Goal: Task Accomplishment & Management: Manage account settings

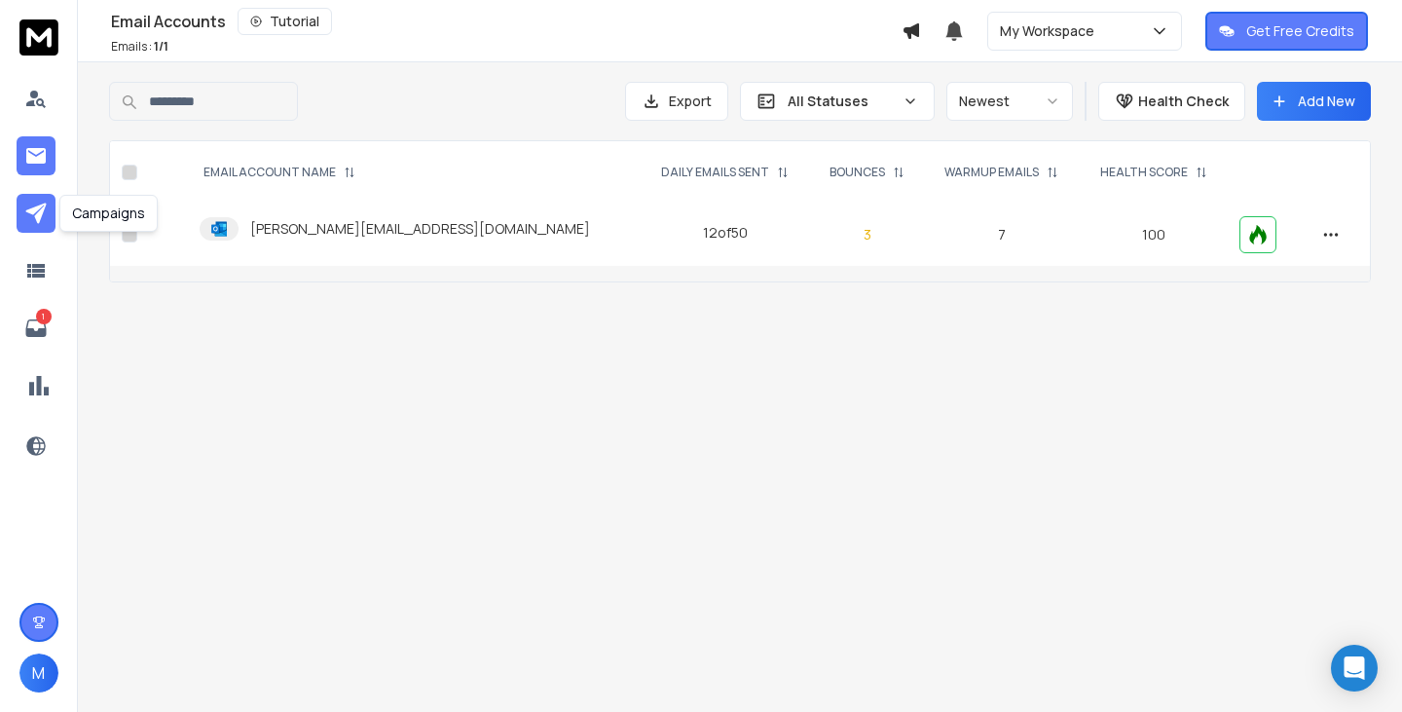
click at [38, 217] on icon at bounding box center [35, 213] width 20 height 20
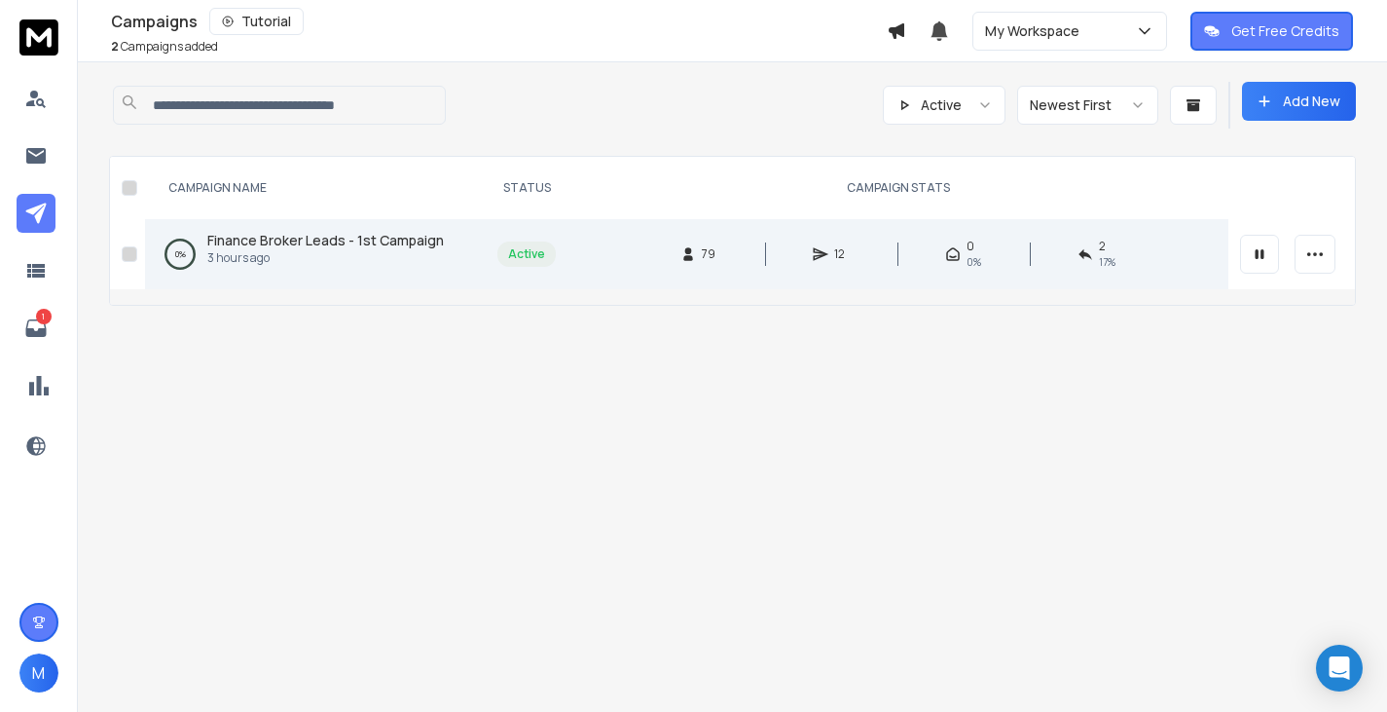
click at [312, 245] on span "Finance Broker Leads - 1st Campaign" at bounding box center [325, 240] width 237 height 18
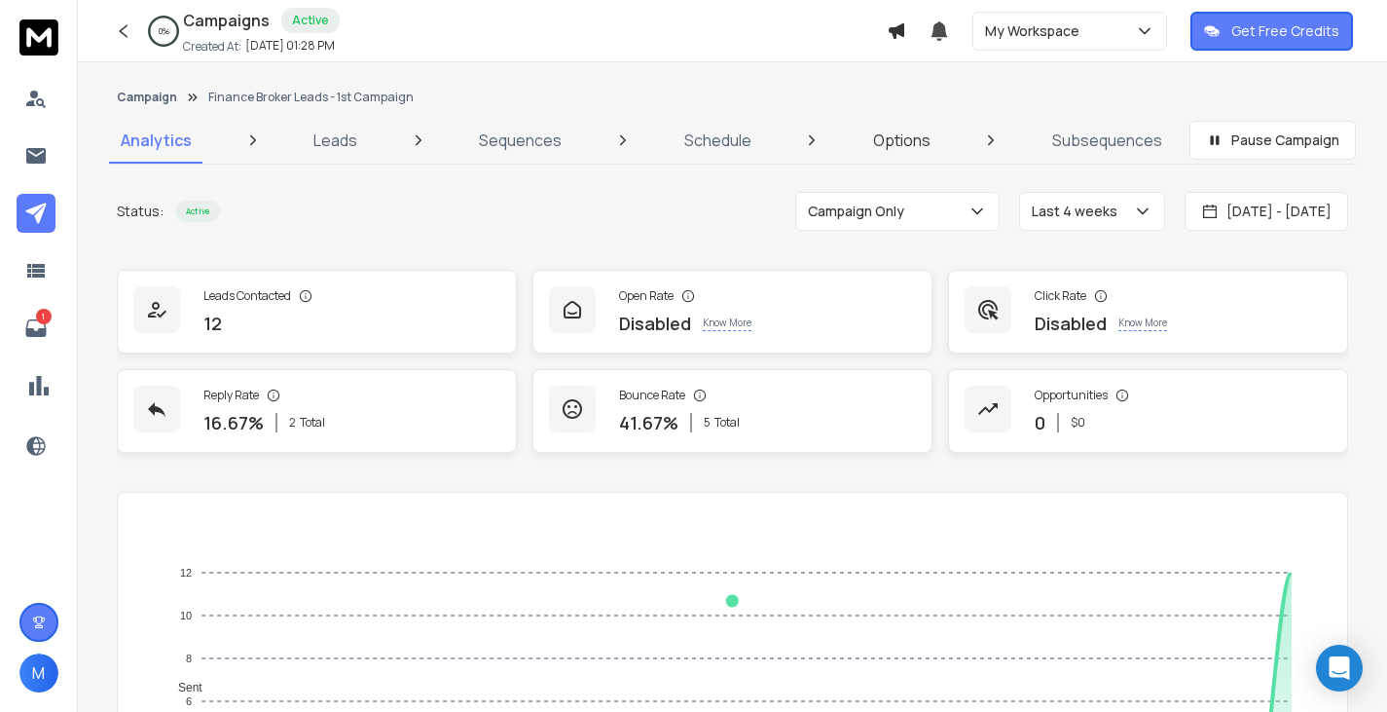
click at [929, 151] on p "Options" at bounding box center [901, 140] width 57 height 23
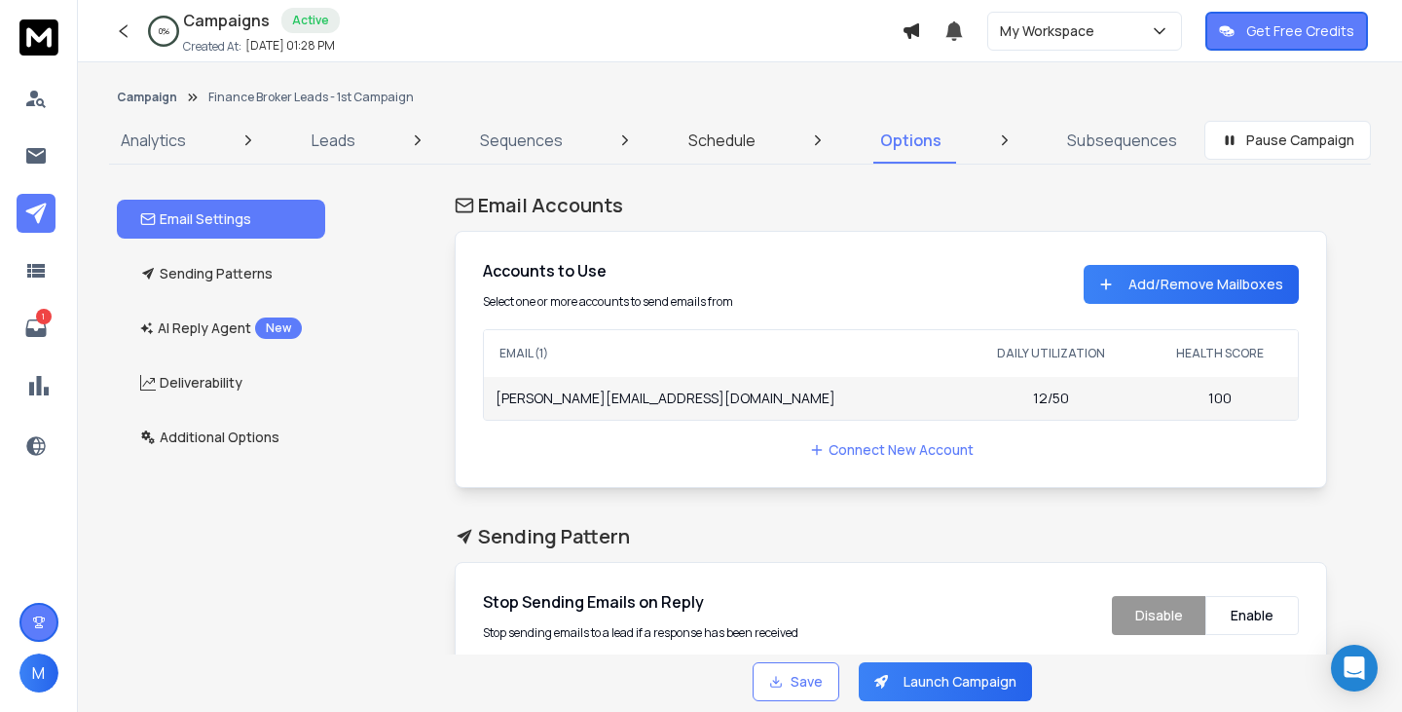
click at [709, 145] on p "Schedule" at bounding box center [721, 140] width 67 height 23
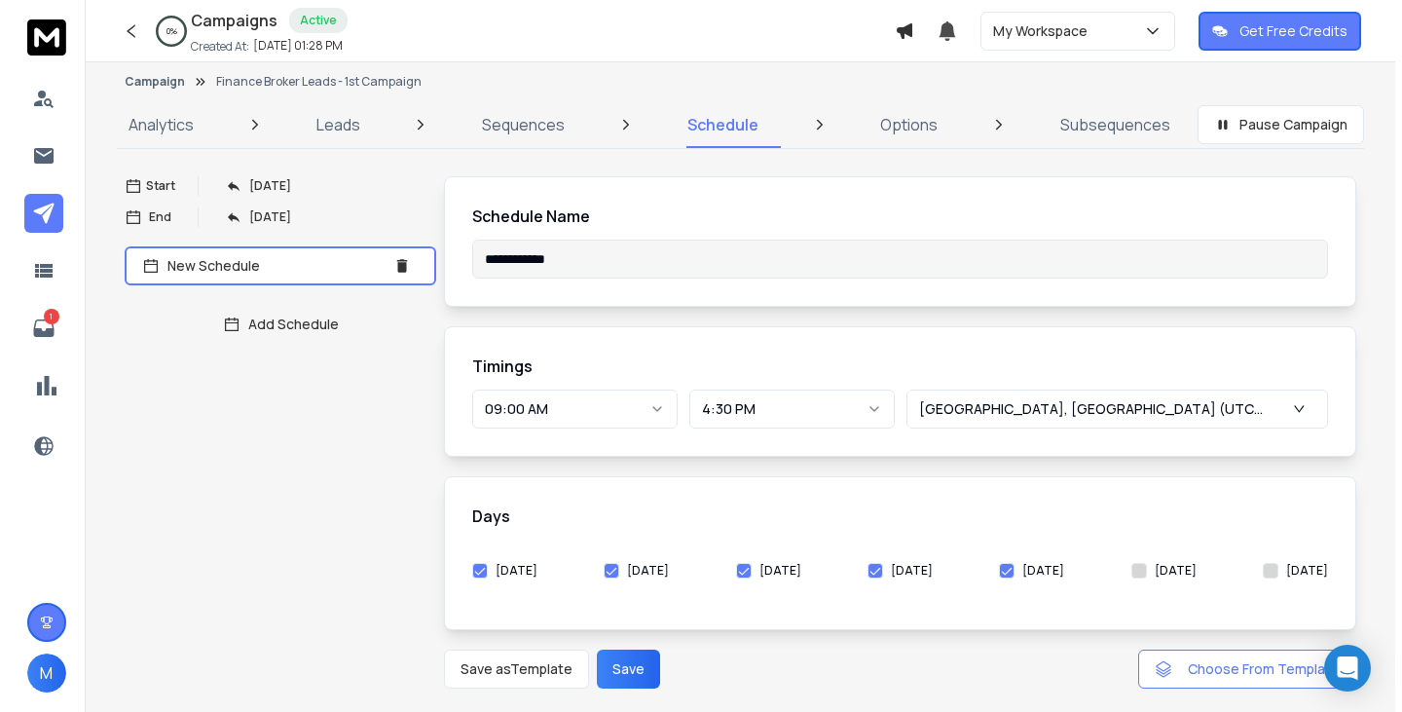
scroll to position [19, 0]
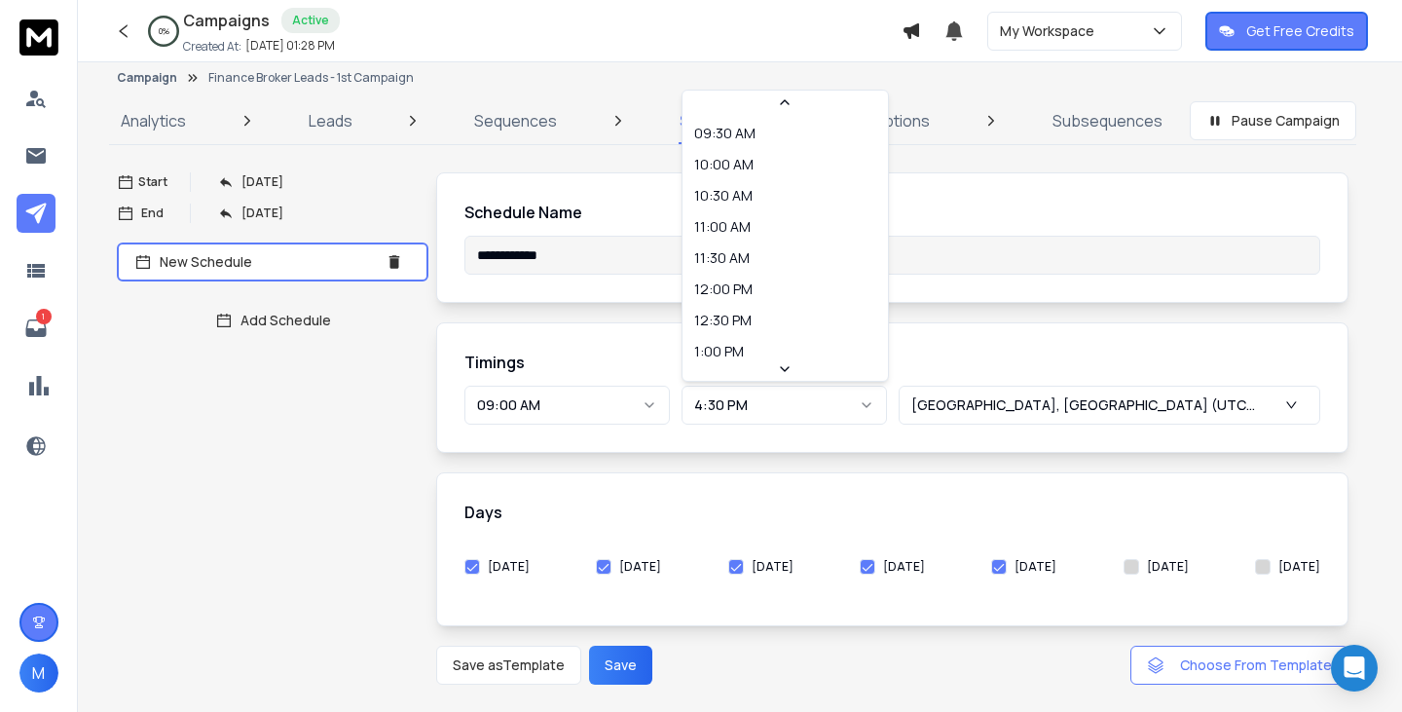
click at [833, 408] on button "4:30 PM" at bounding box center [783, 405] width 205 height 39
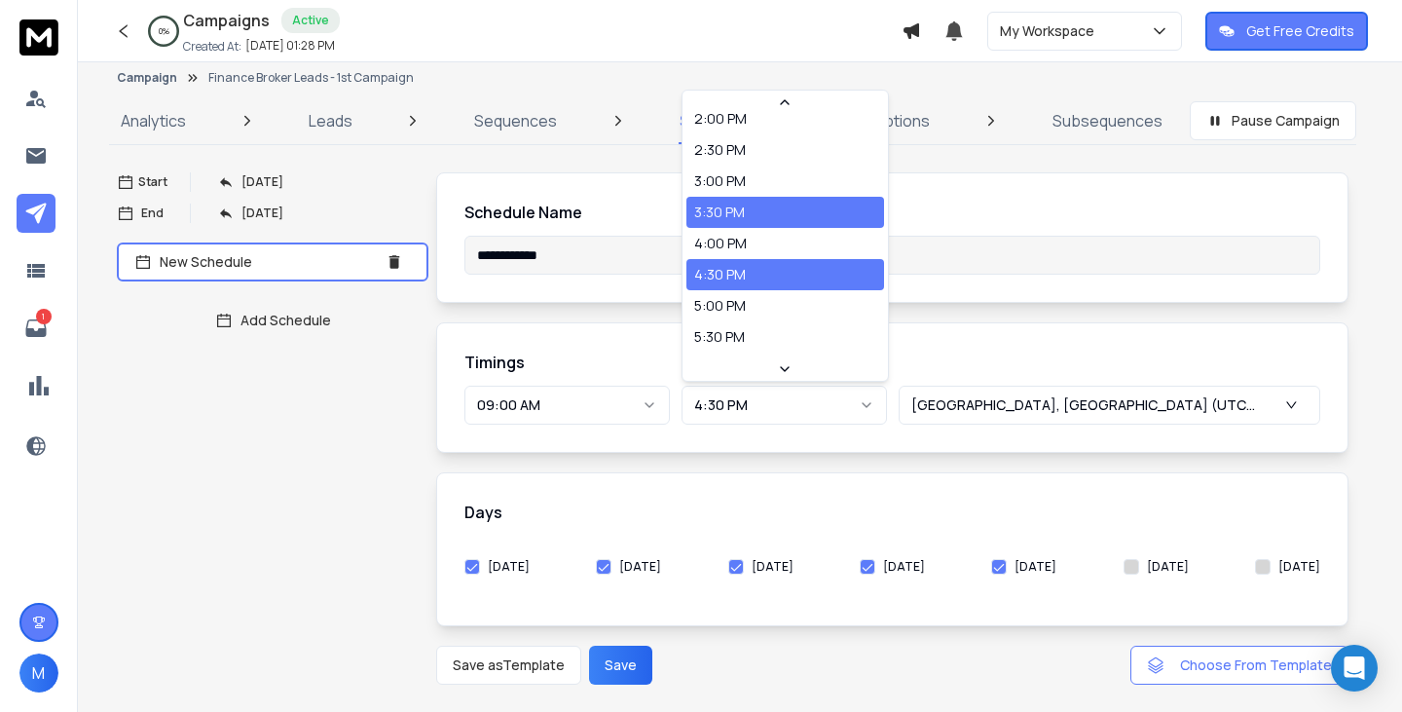
scroll to position [325, 0]
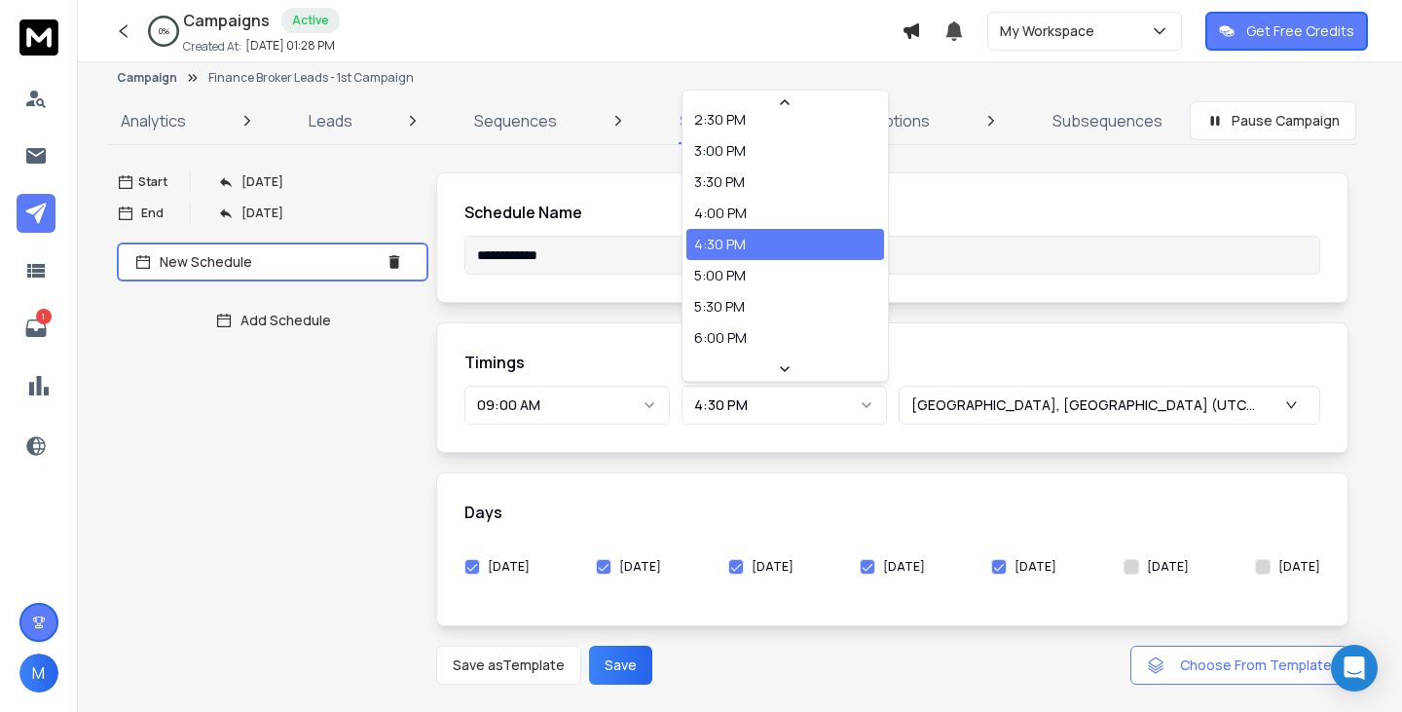
select select "********"
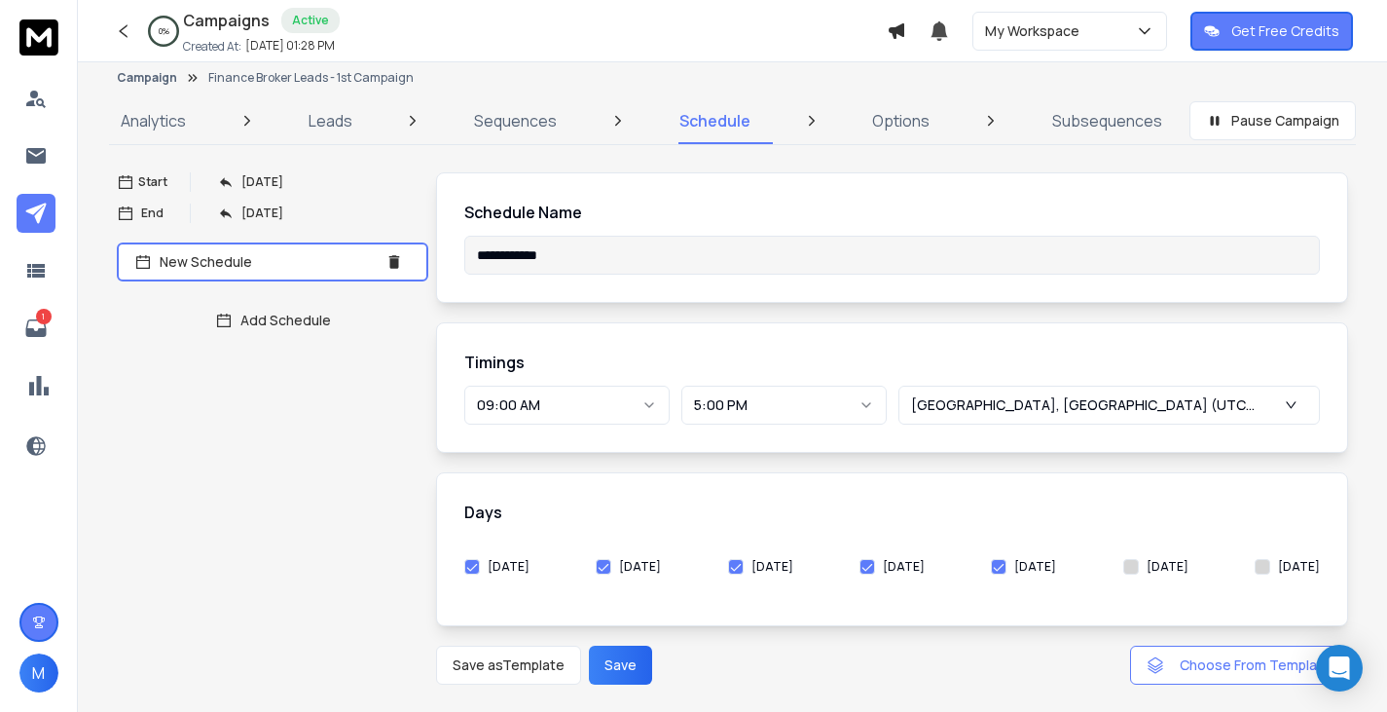
click at [628, 662] on button "Save" at bounding box center [620, 664] width 63 height 39
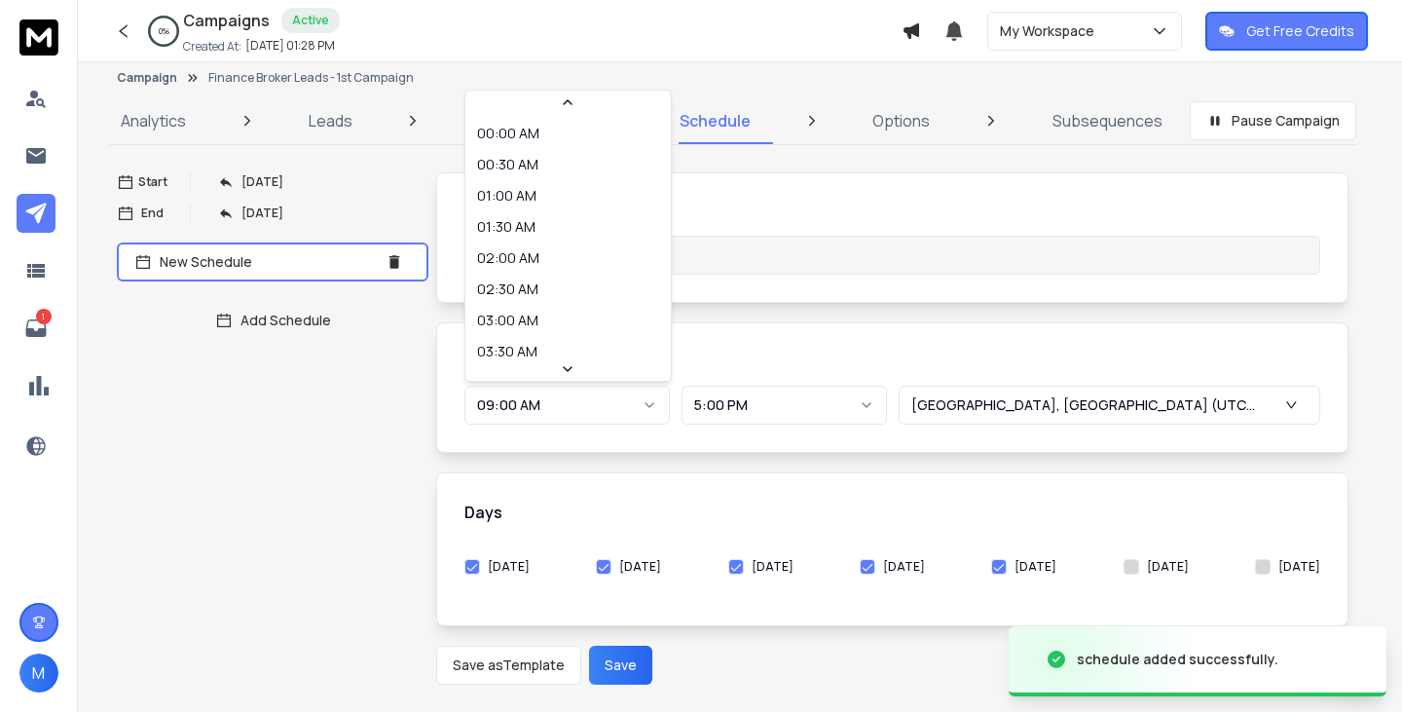
click at [586, 399] on button "09:00 AM" at bounding box center [566, 405] width 205 height 39
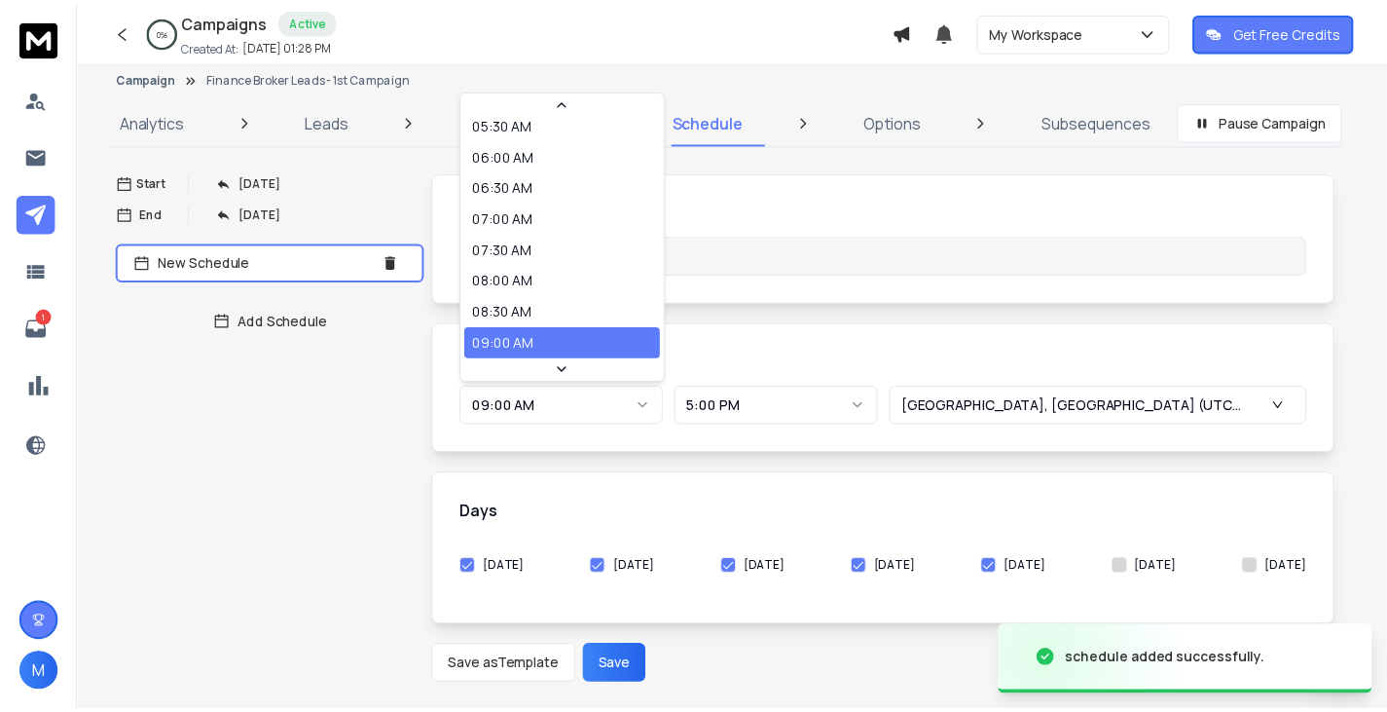
scroll to position [384, 0]
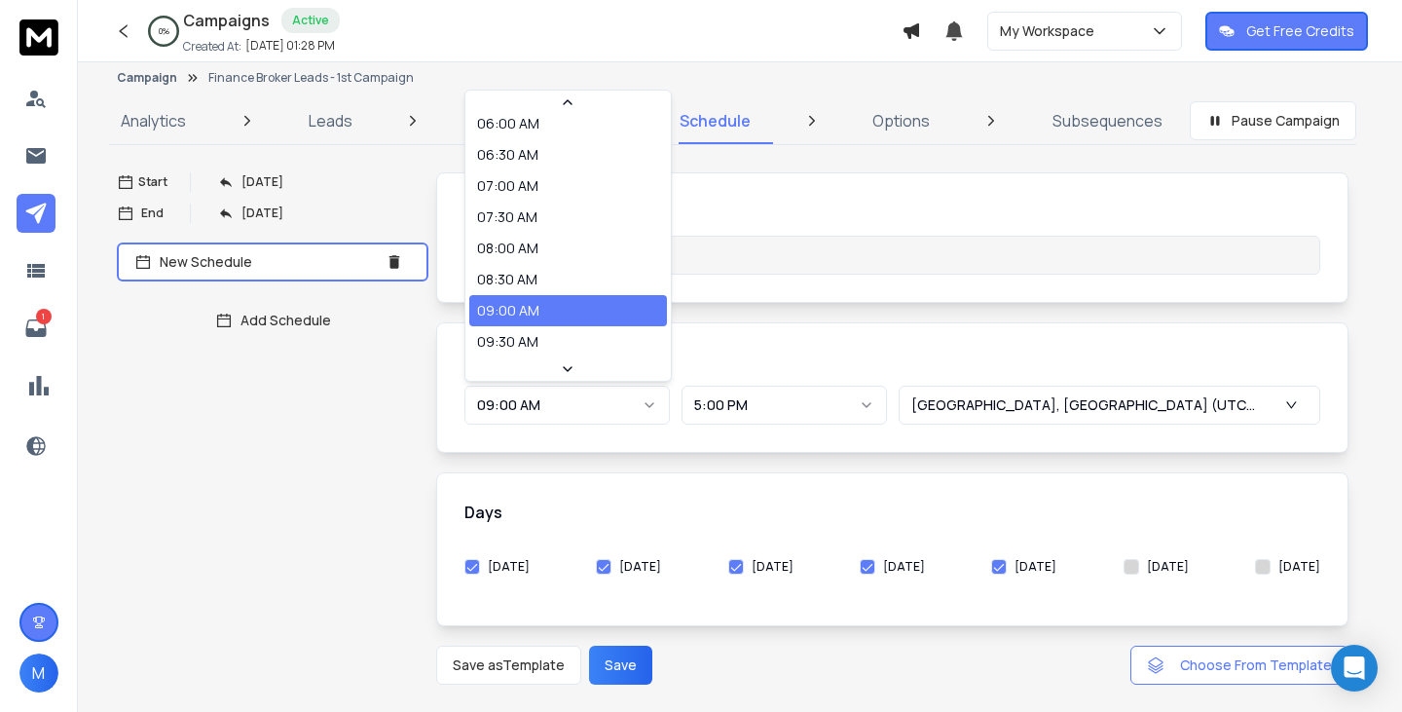
select select "********"
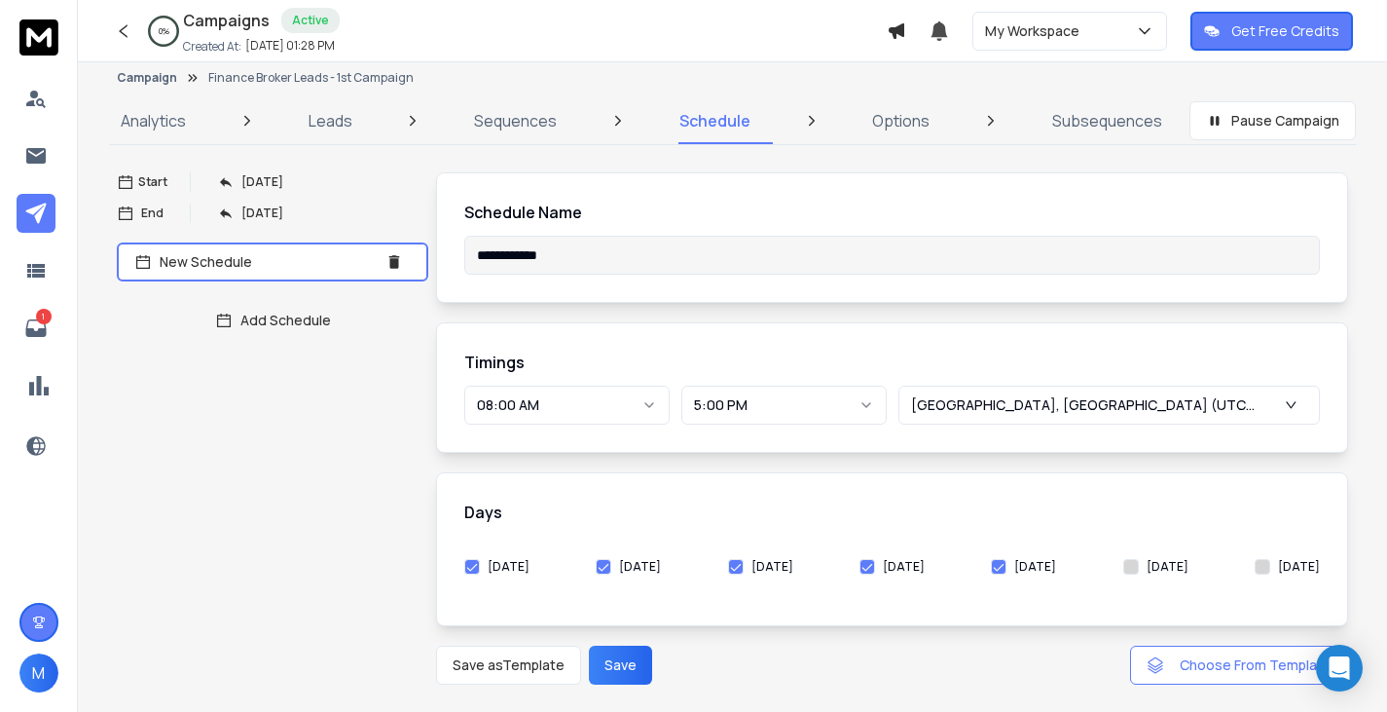
click at [622, 665] on button "Save" at bounding box center [620, 664] width 63 height 39
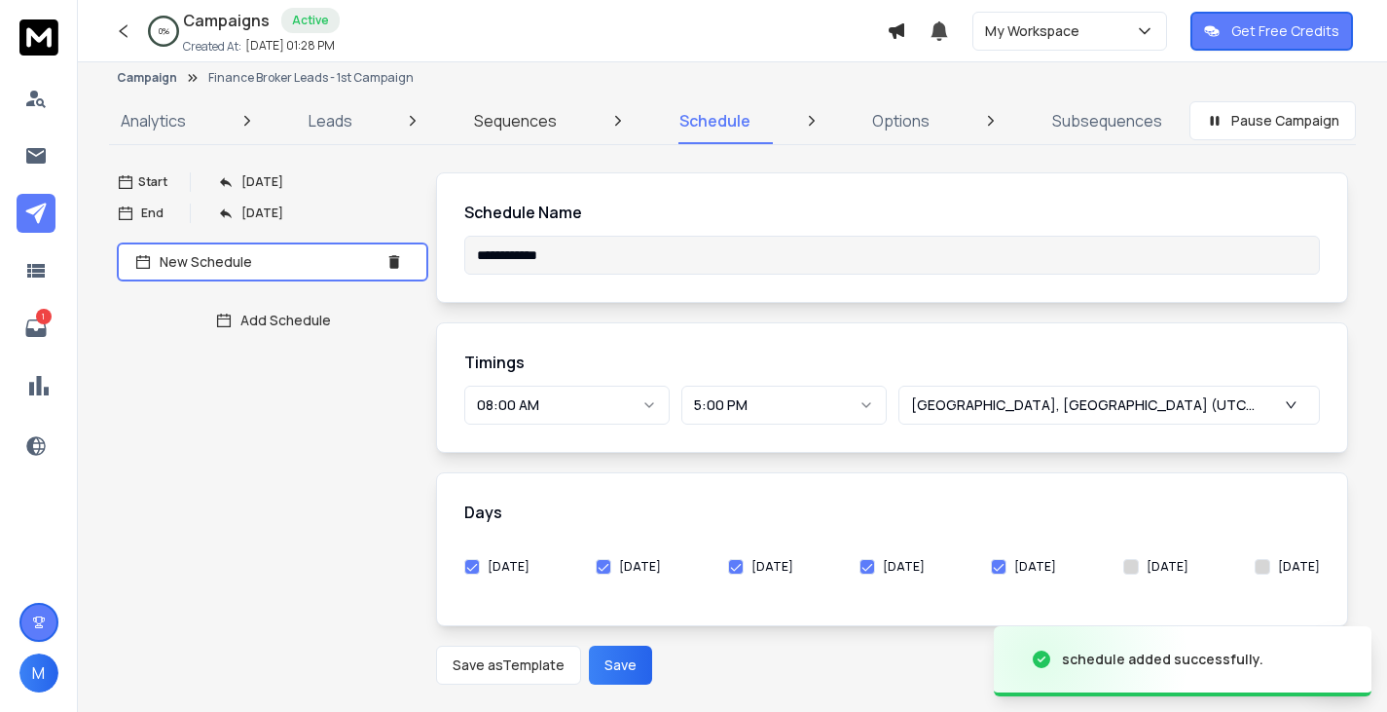
click at [530, 115] on p "Sequences" at bounding box center [515, 120] width 83 height 23
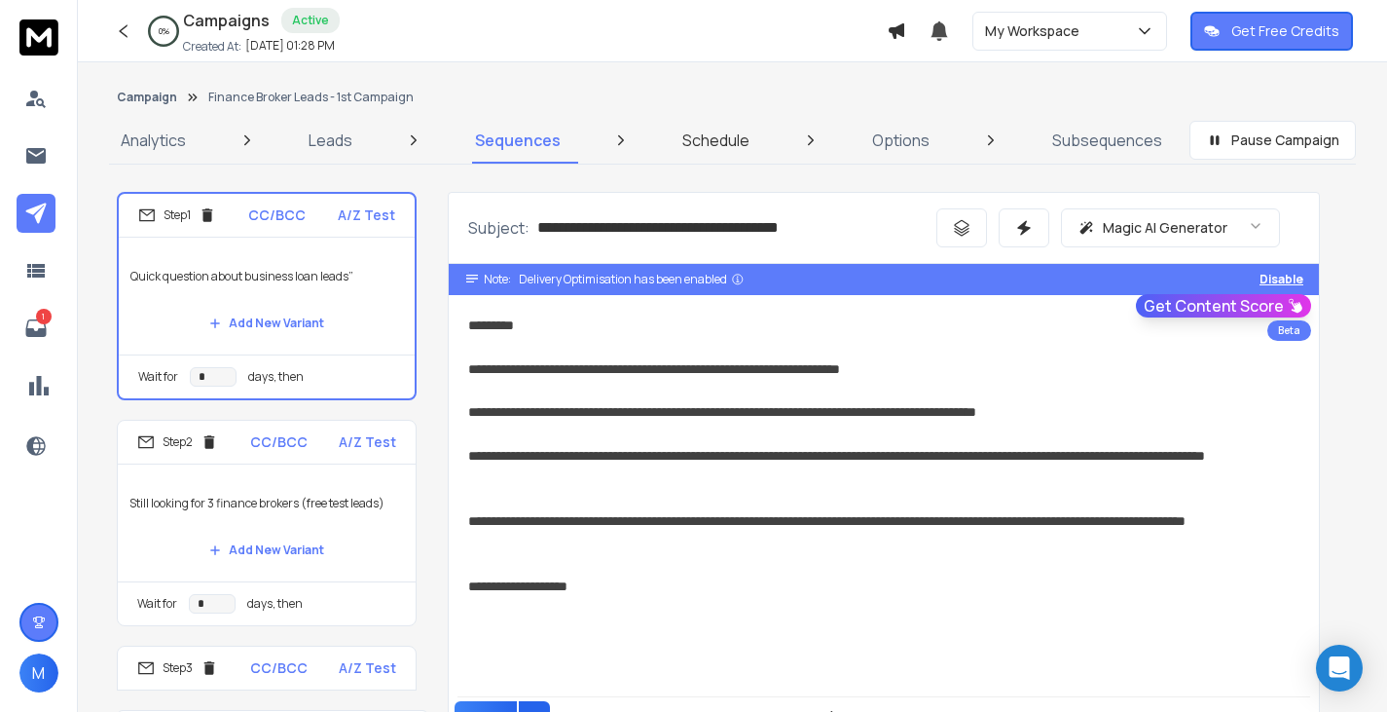
click at [718, 121] on link "Schedule" at bounding box center [716, 140] width 91 height 47
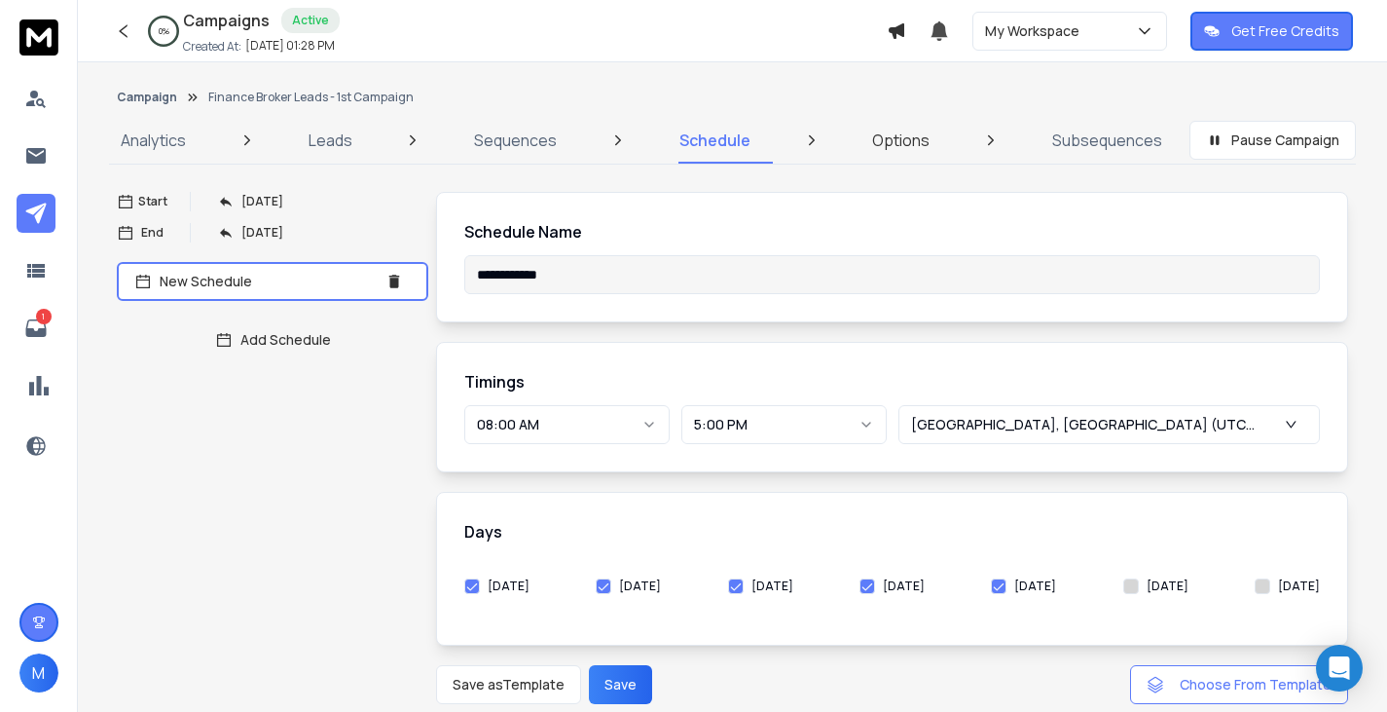
click at [928, 134] on p "Options" at bounding box center [900, 140] width 57 height 23
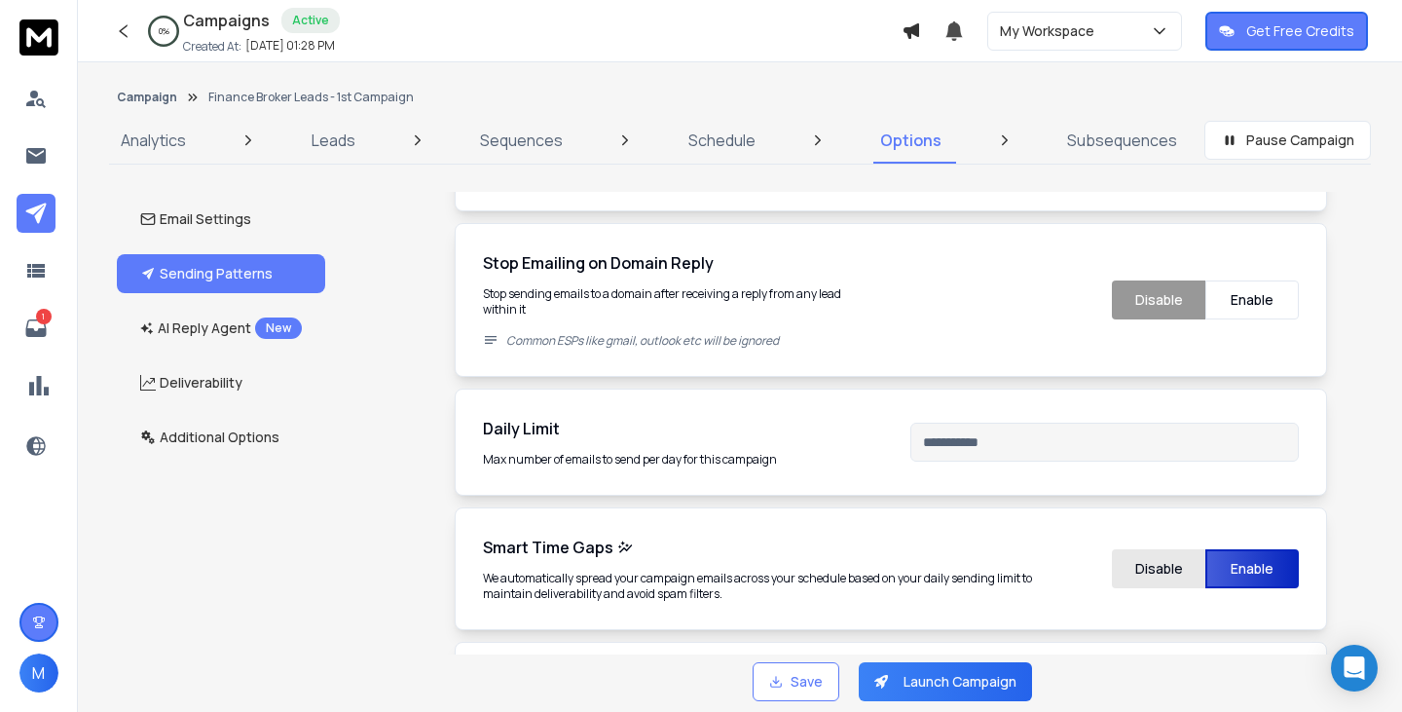
scroll to position [487, 0]
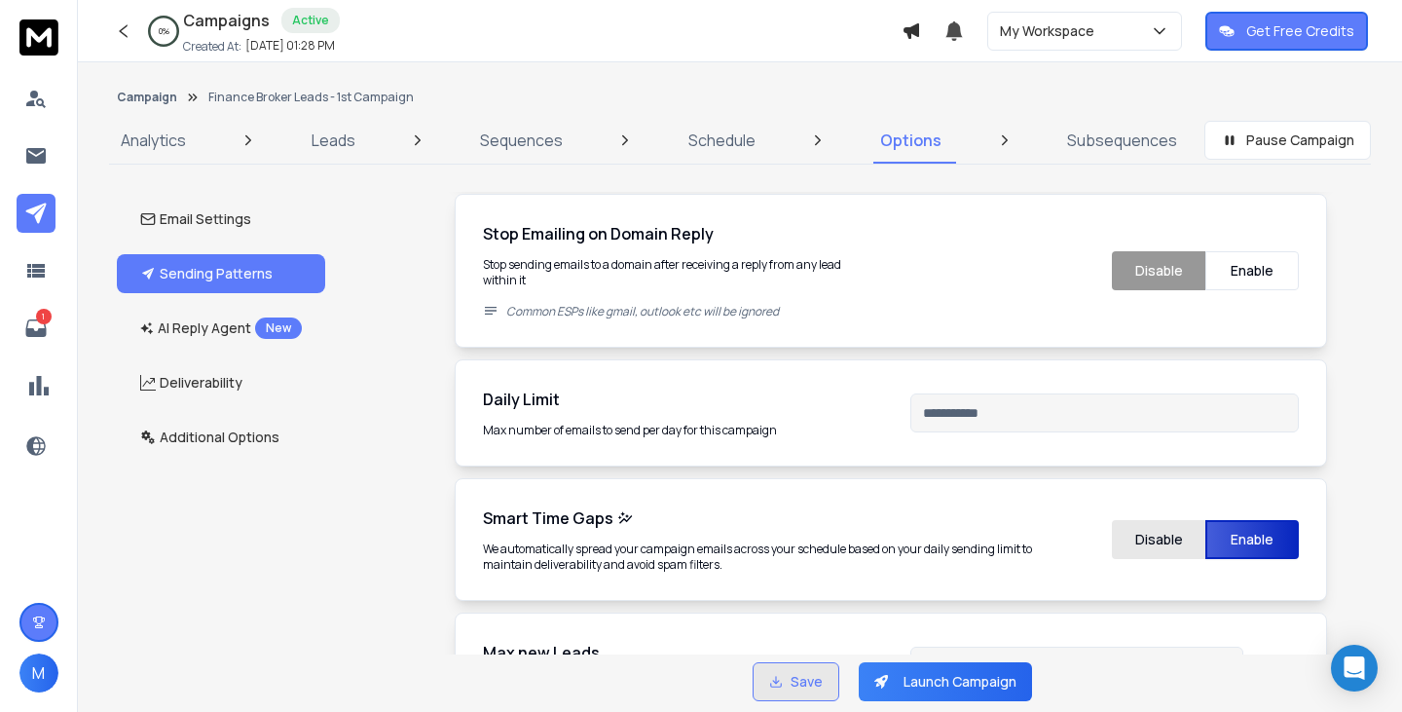
click at [791, 687] on button "Save" at bounding box center [796, 681] width 87 height 39
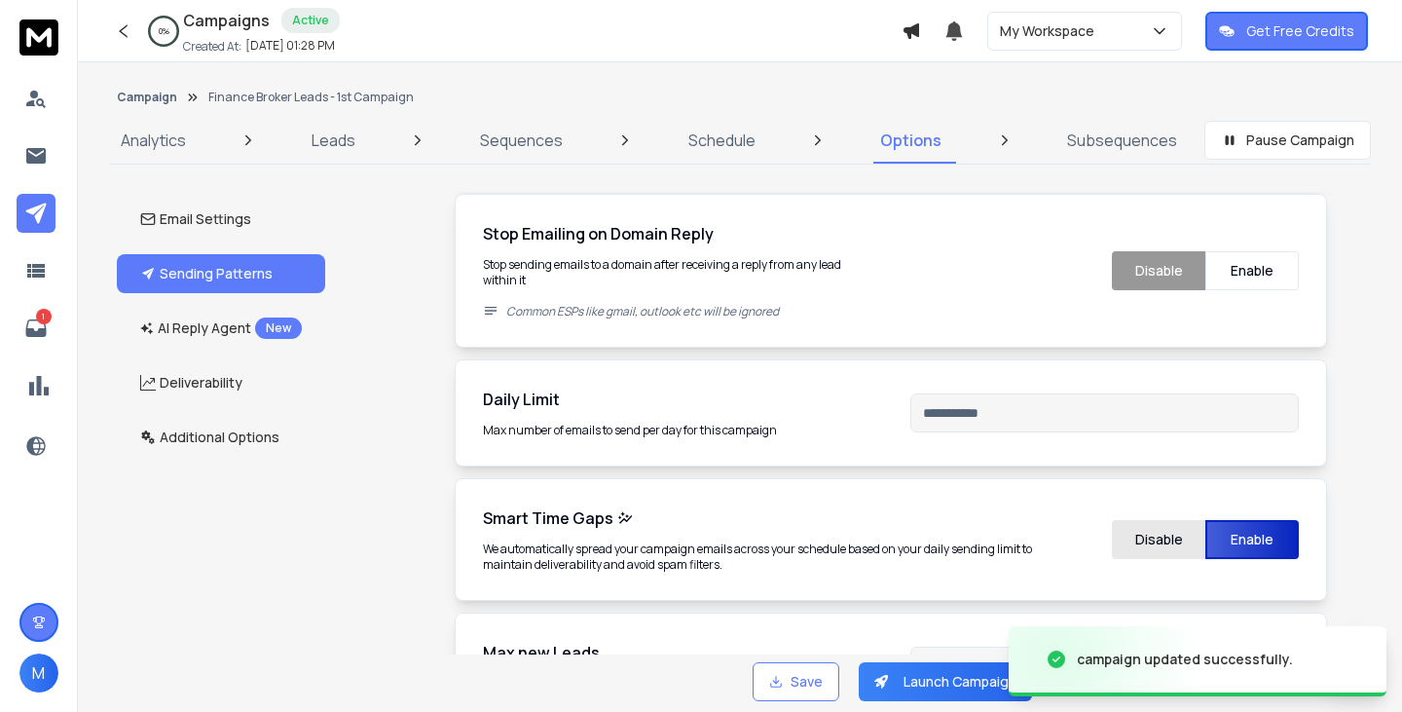
click at [942, 680] on button "Launch Campaign" at bounding box center [945, 681] width 173 height 39
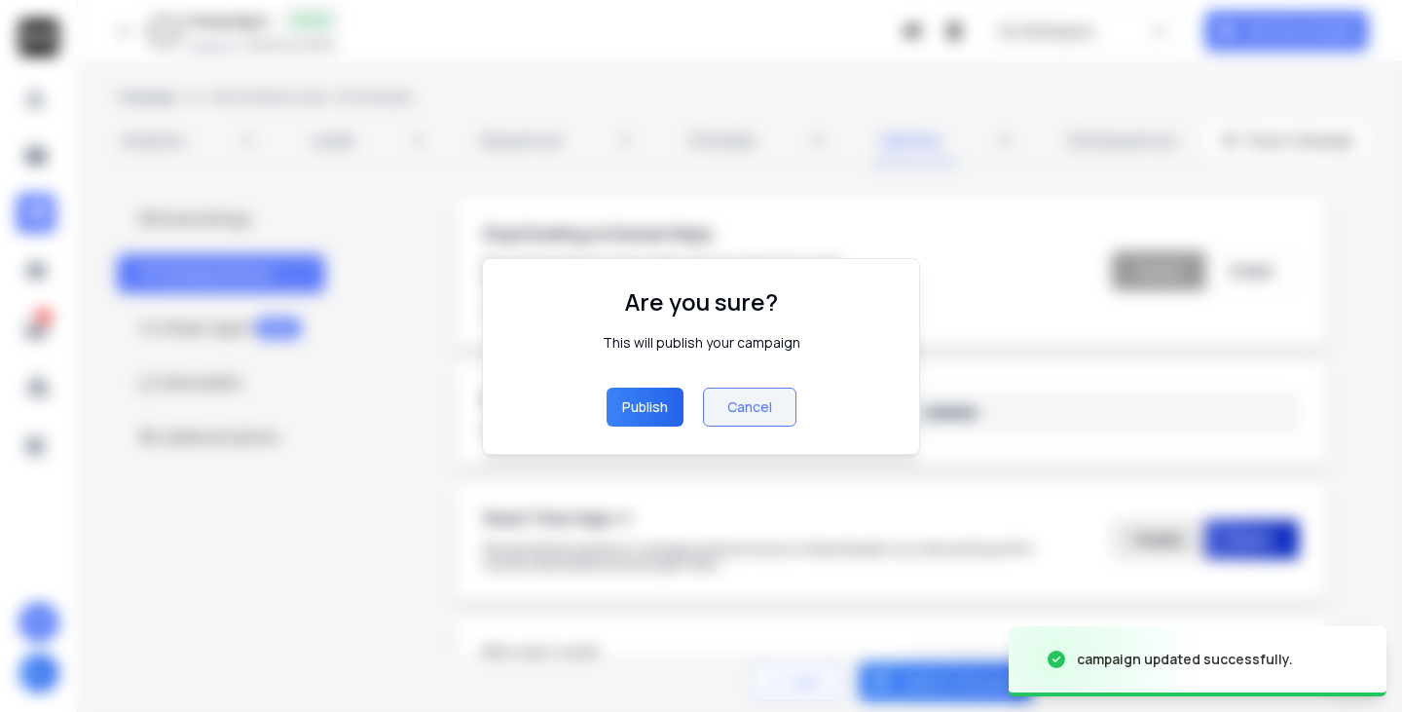
click at [646, 404] on button "Publish" at bounding box center [644, 406] width 77 height 39
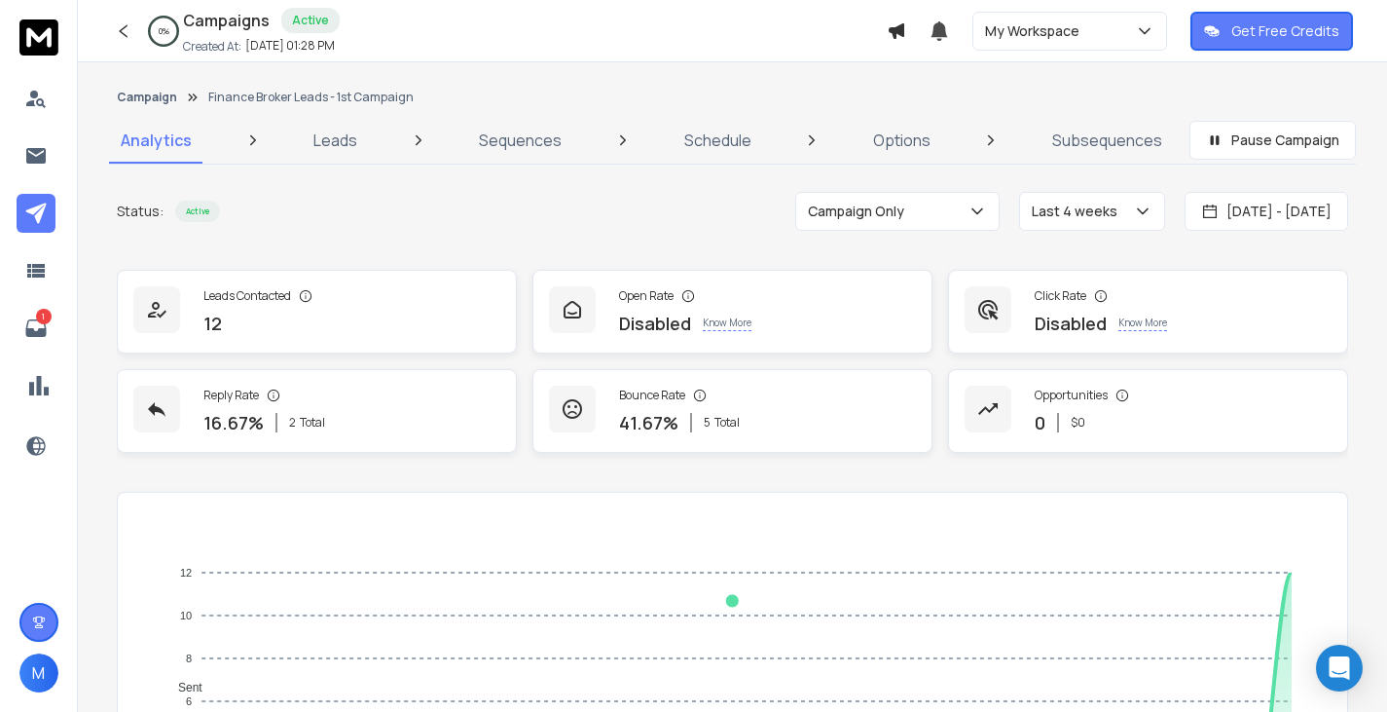
click at [336, 318] on link "Leads Contacted 12" at bounding box center [317, 312] width 400 height 84
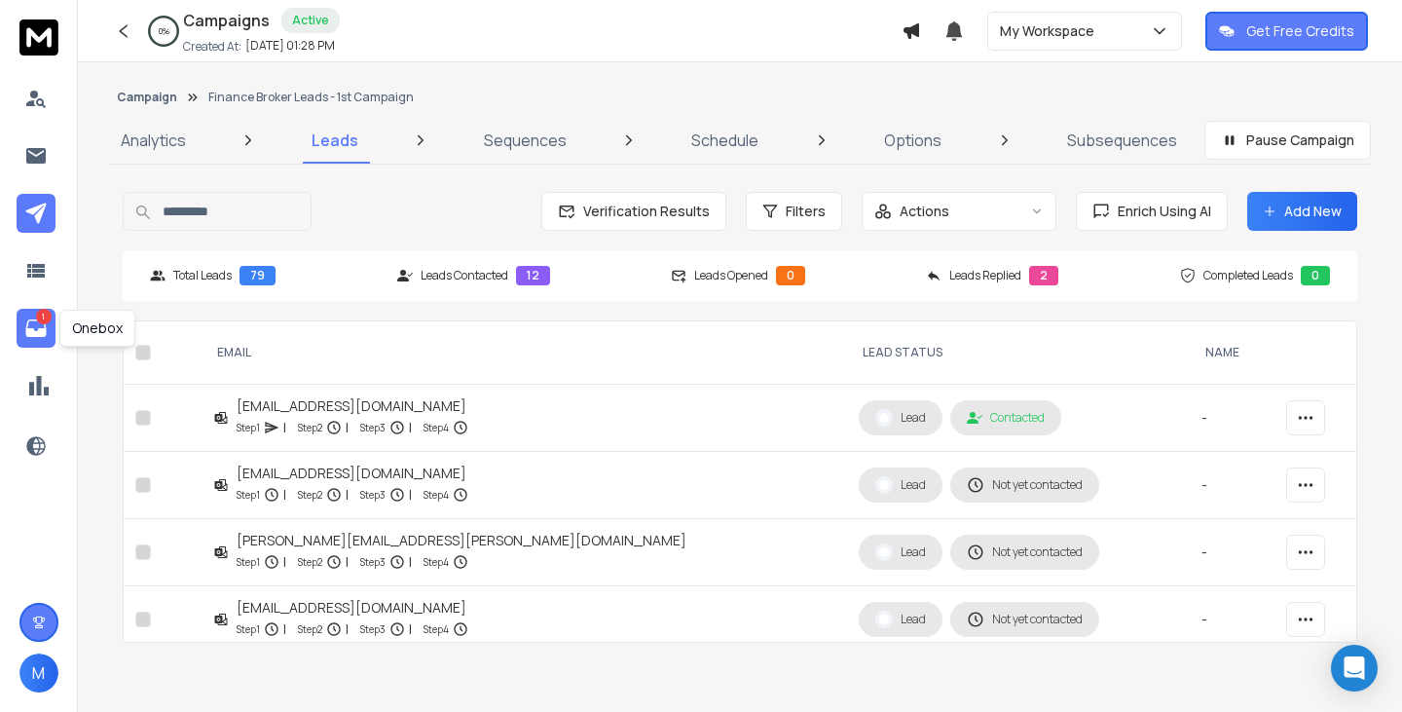
click at [40, 327] on icon at bounding box center [35, 327] width 23 height 23
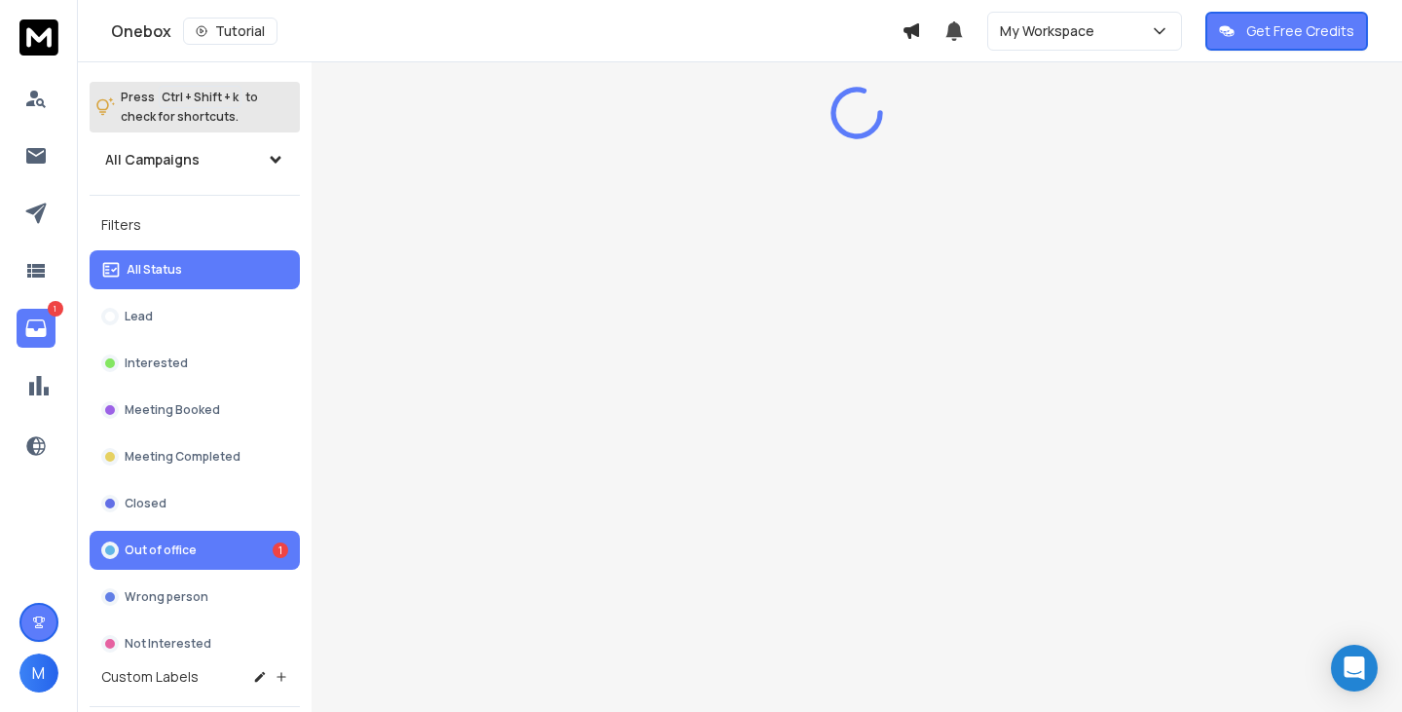
click at [171, 551] on p "Out of office" at bounding box center [161, 550] width 72 height 16
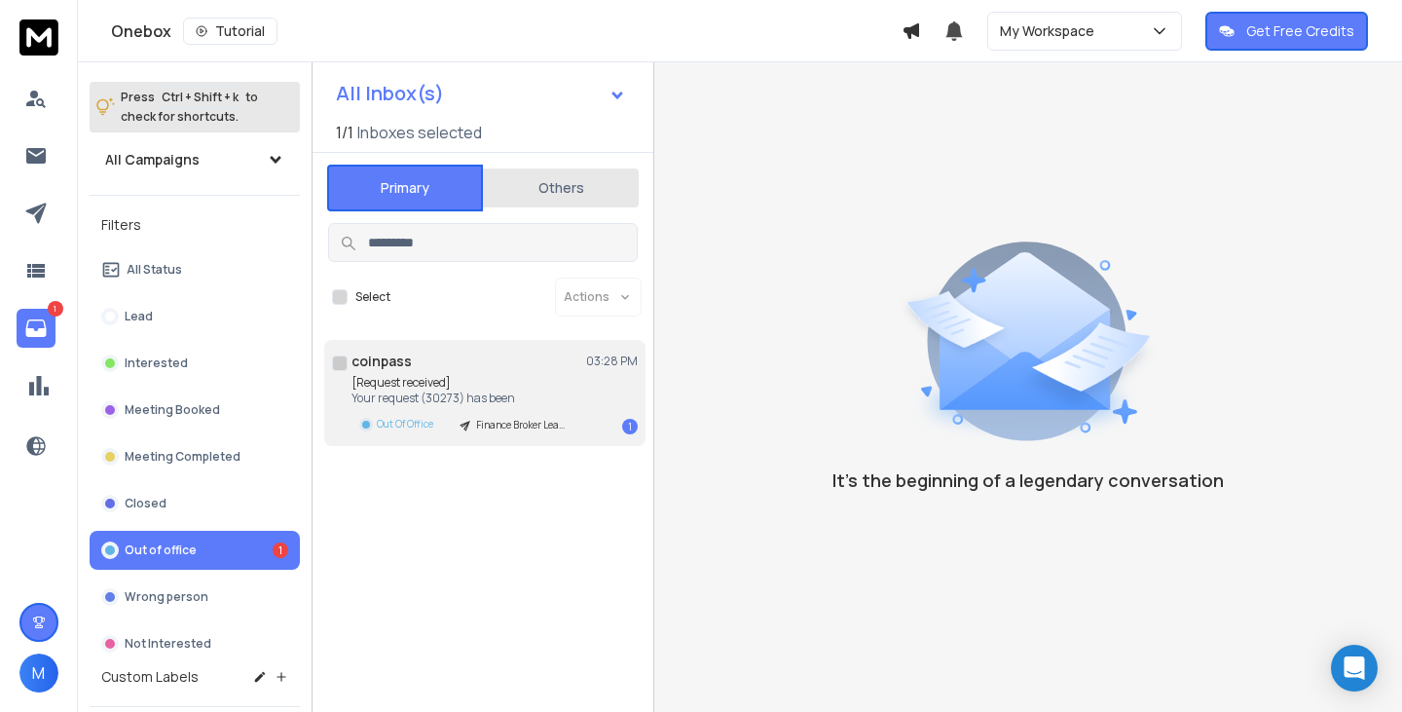
click at [480, 374] on div "coinpass 03:28 PM [Request received] Your request (30273) has been Out Of Offic…" at bounding box center [494, 392] width 286 height 83
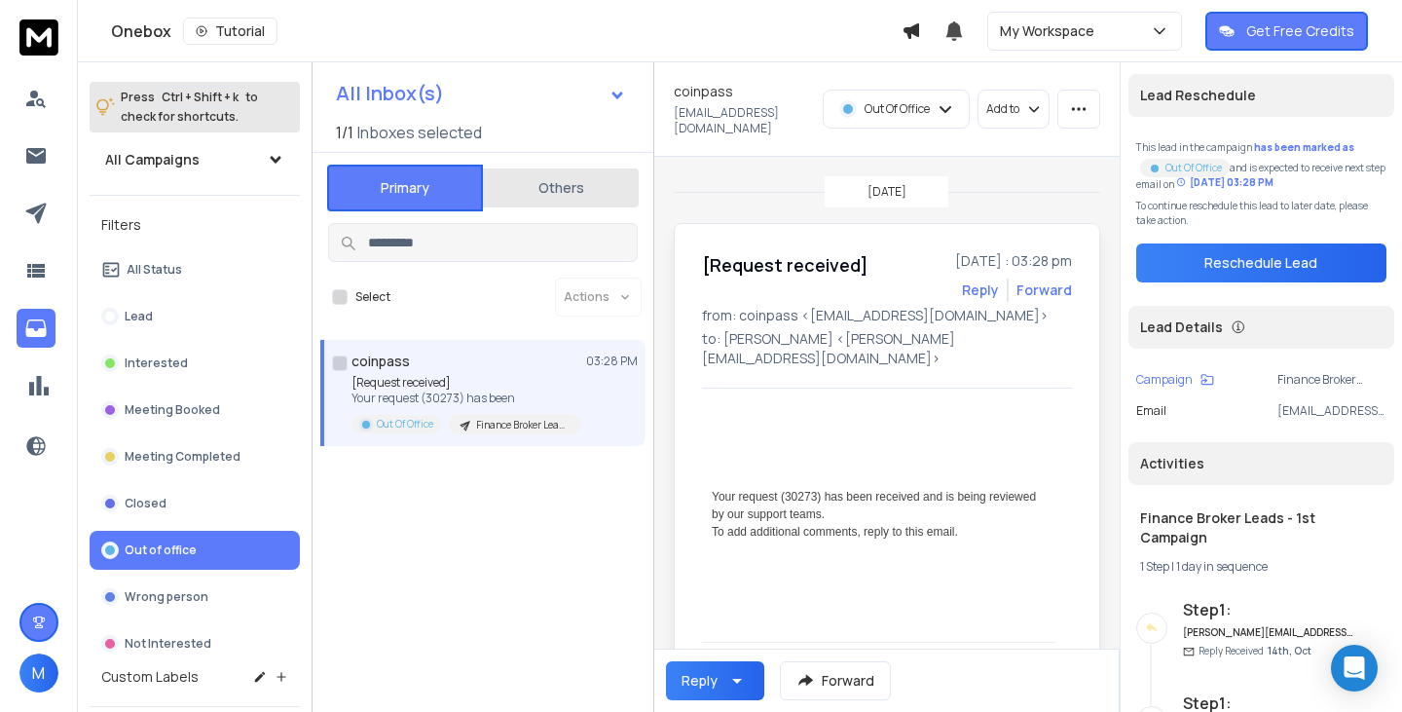
click at [343, 367] on button "button" at bounding box center [340, 363] width 16 height 16
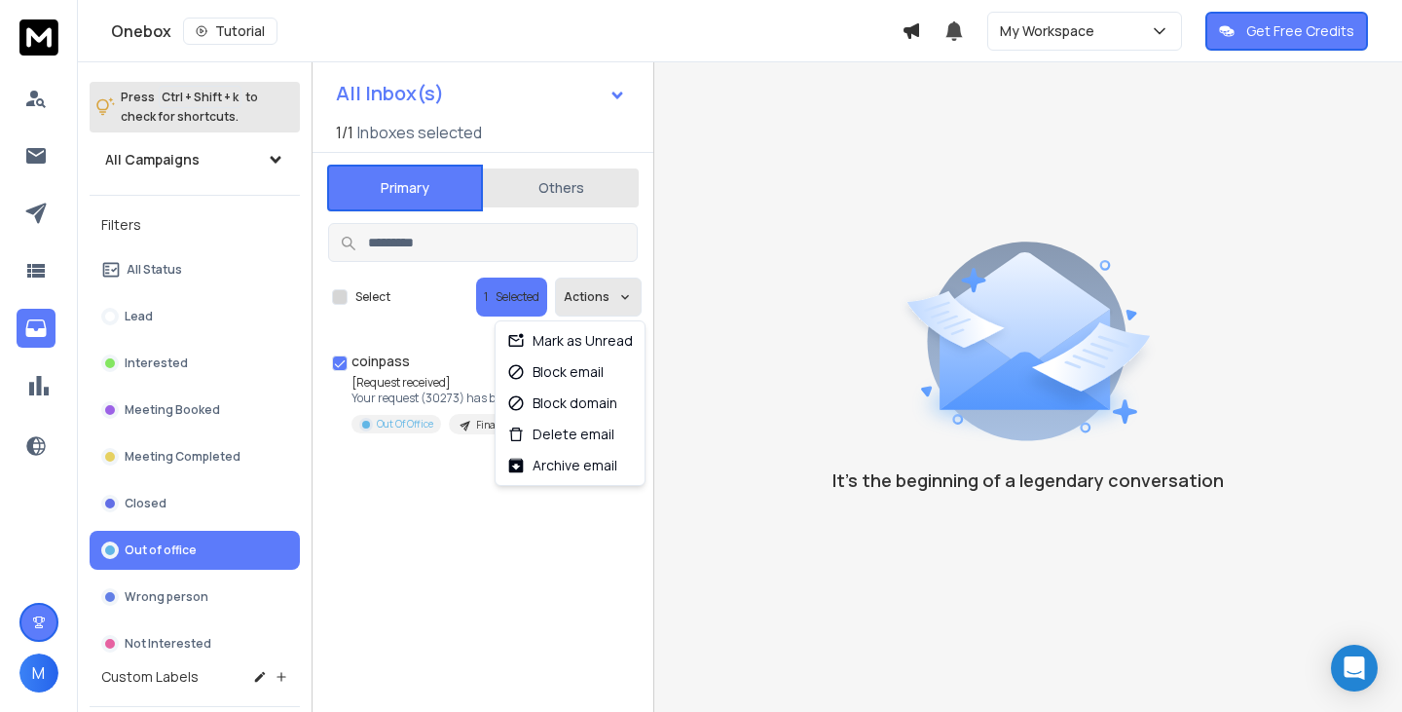
click at [596, 298] on p "Actions" at bounding box center [587, 297] width 46 height 16
click at [571, 438] on div "Delete email" at bounding box center [560, 433] width 107 height 19
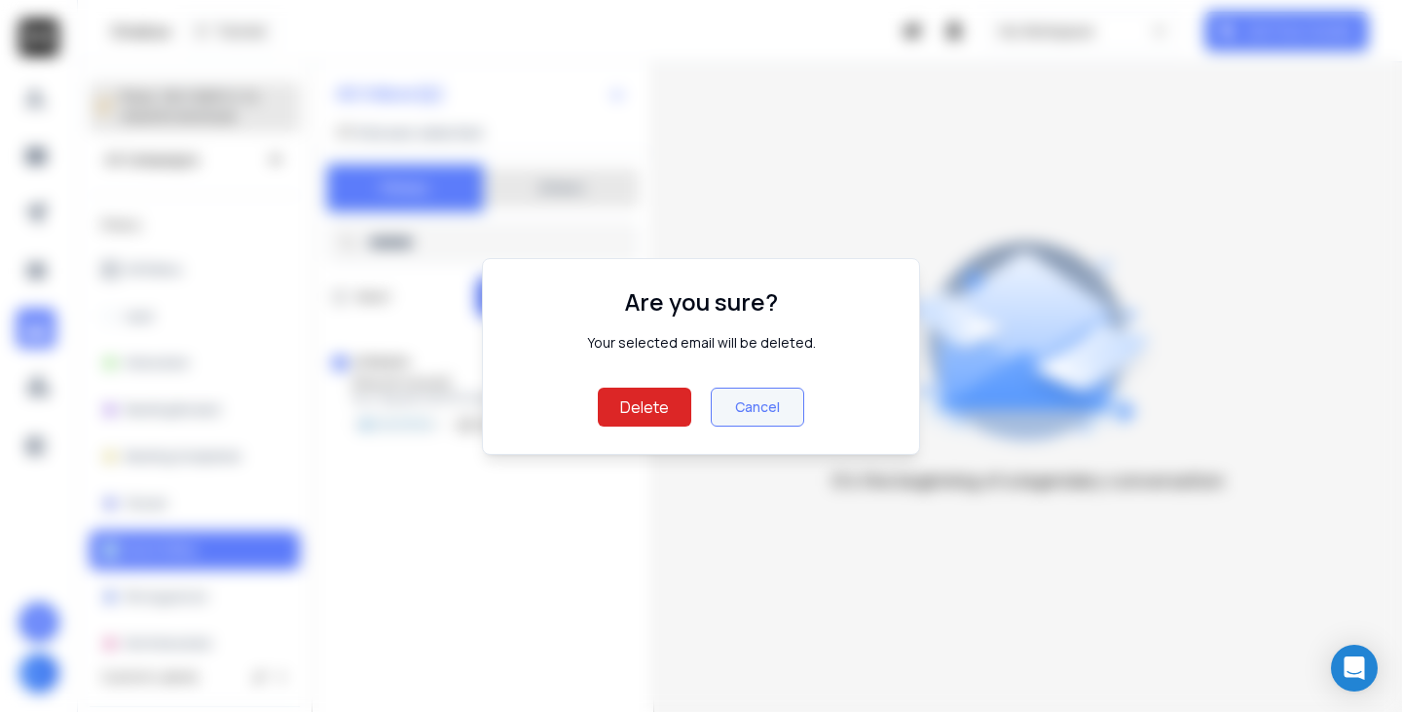
click at [753, 399] on button "Cancel" at bounding box center [757, 406] width 93 height 39
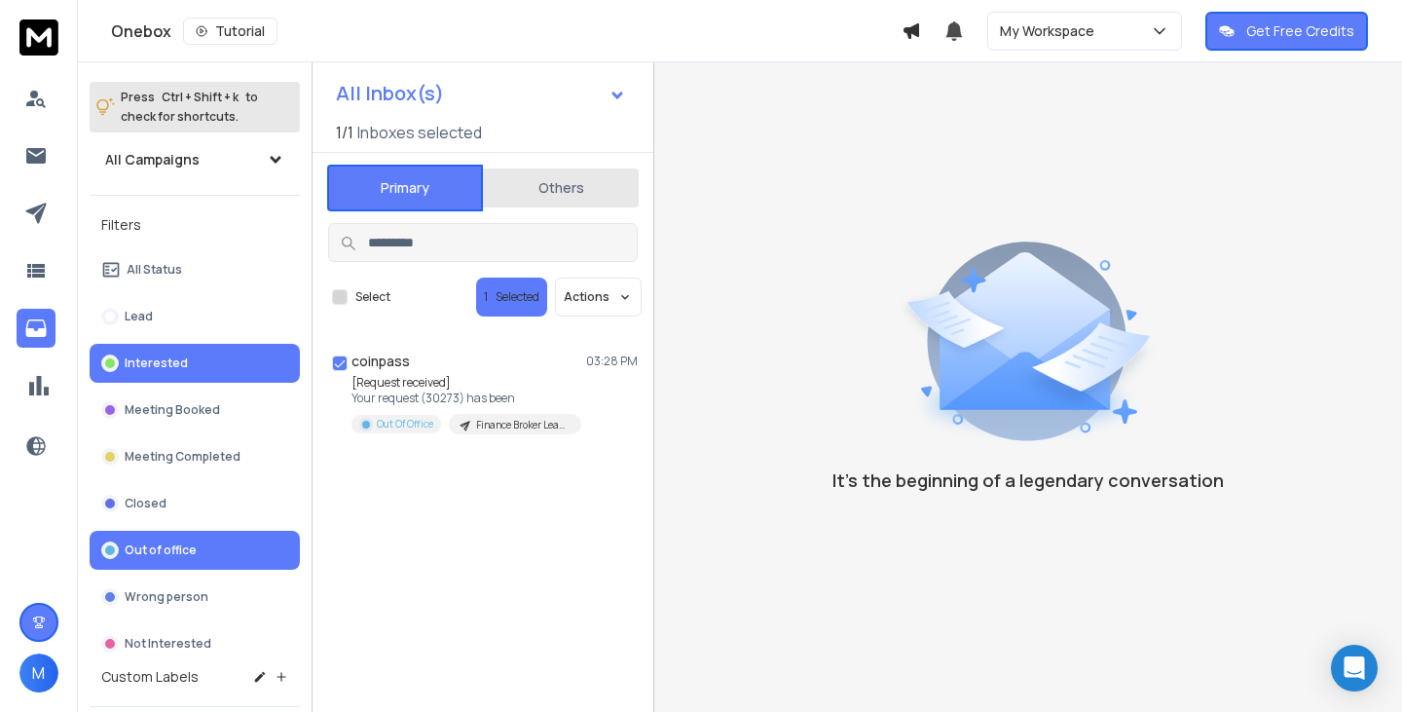
click at [201, 367] on button "Interested" at bounding box center [195, 363] width 210 height 39
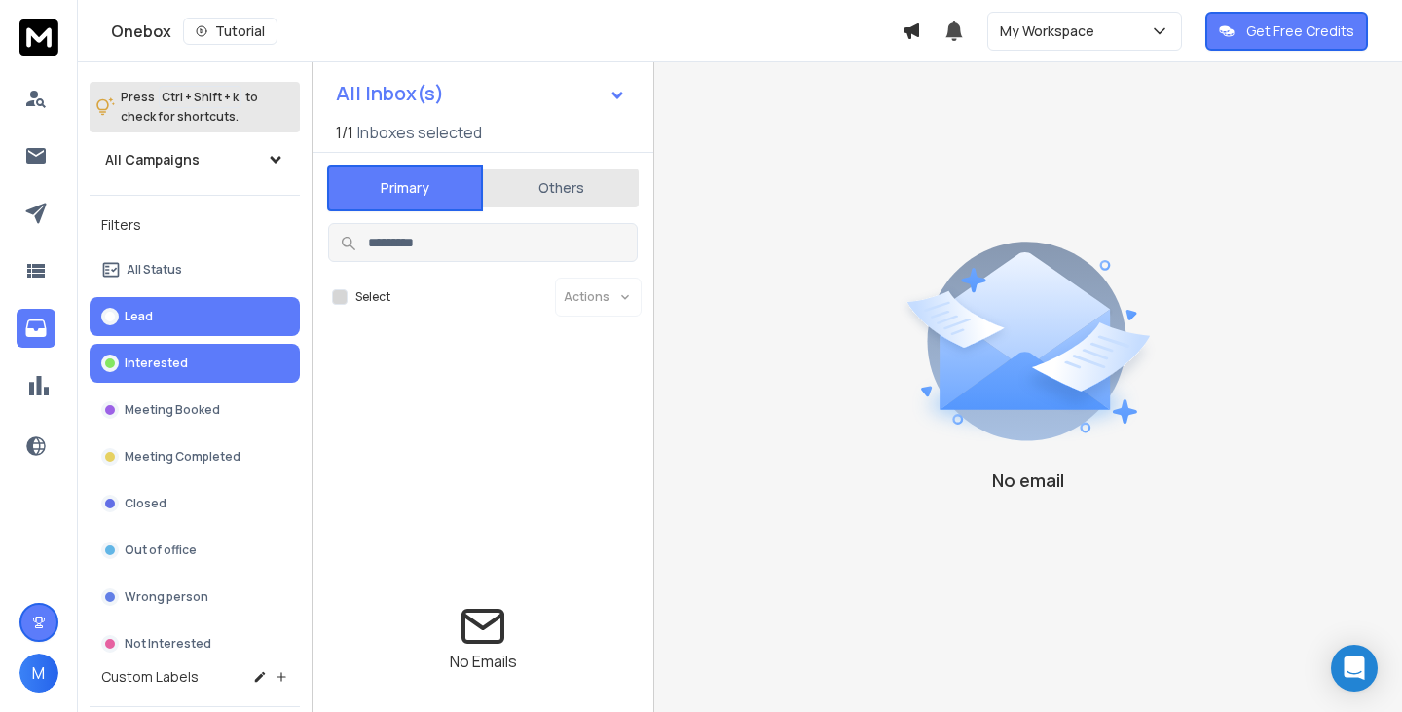
click at [181, 331] on button "Lead" at bounding box center [195, 316] width 210 height 39
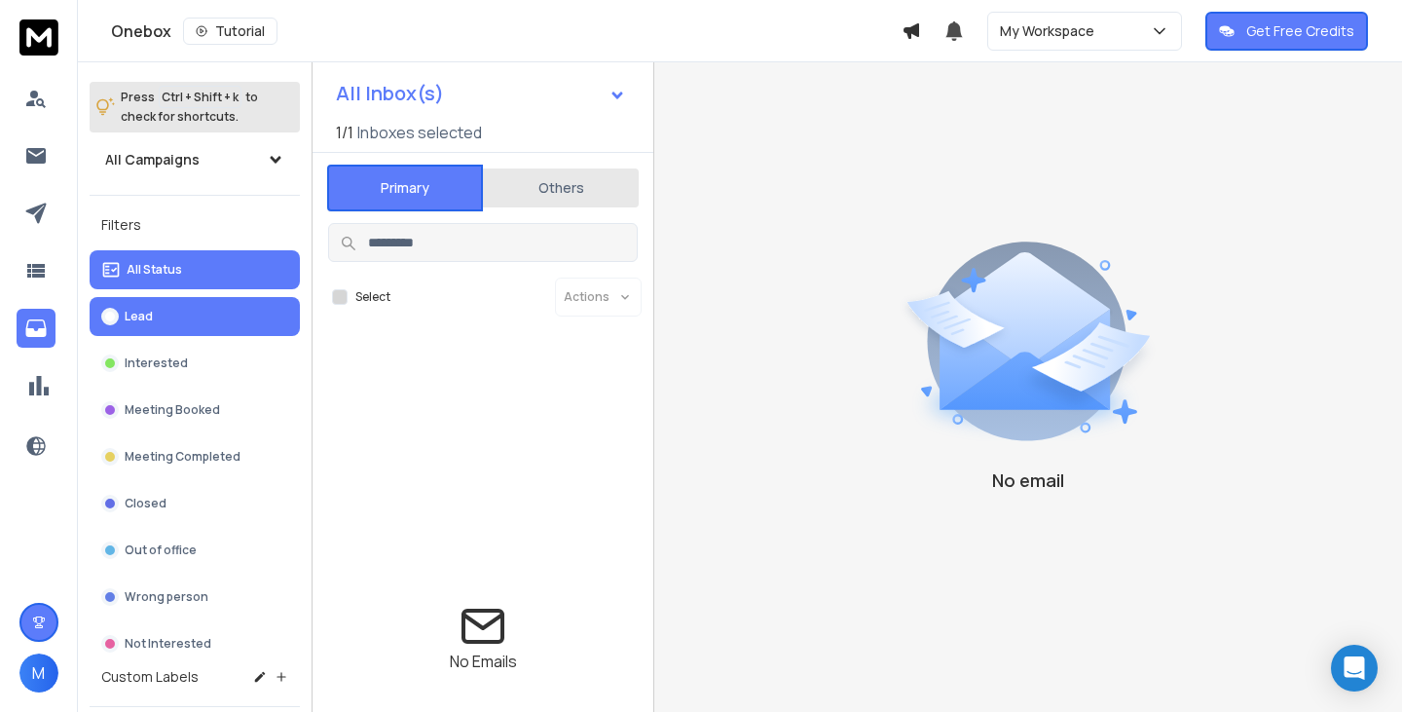
click at [177, 270] on p "All Status" at bounding box center [154, 270] width 55 height 16
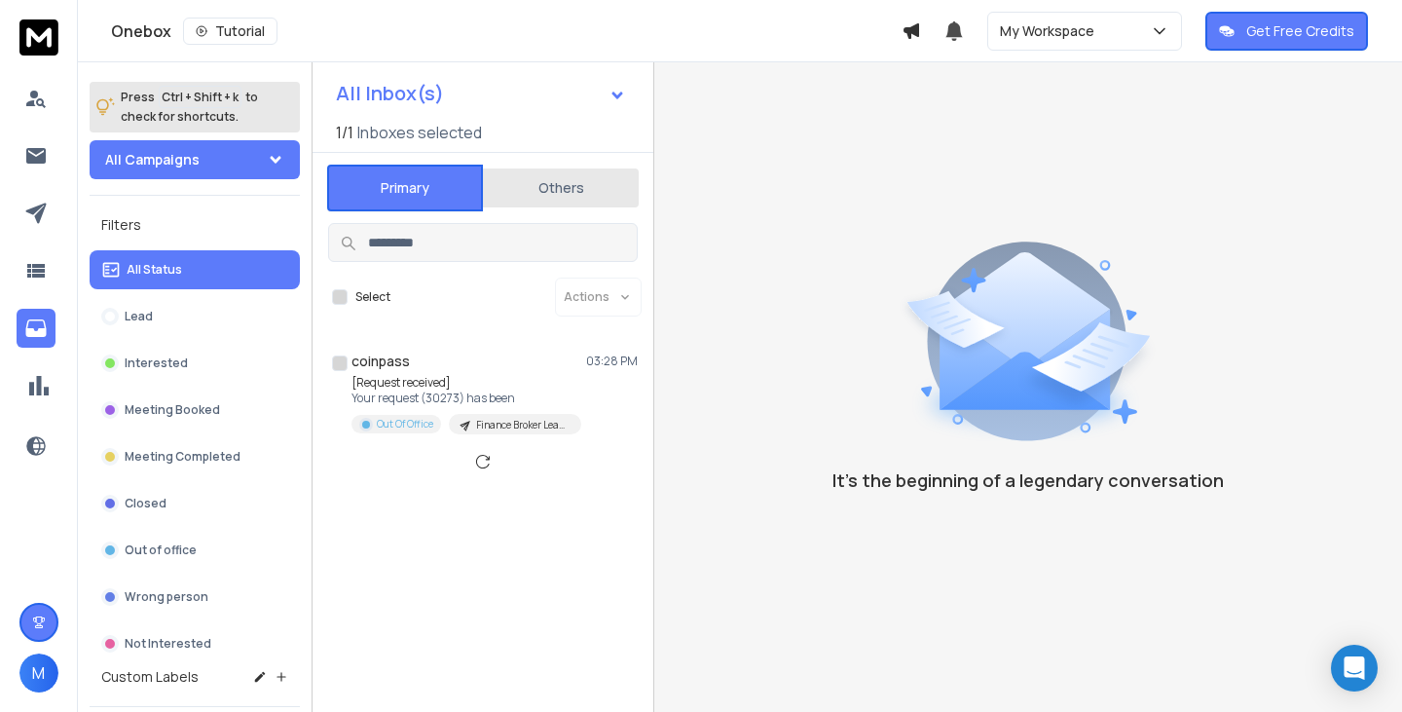
click at [242, 165] on button "All Campaigns" at bounding box center [195, 159] width 210 height 39
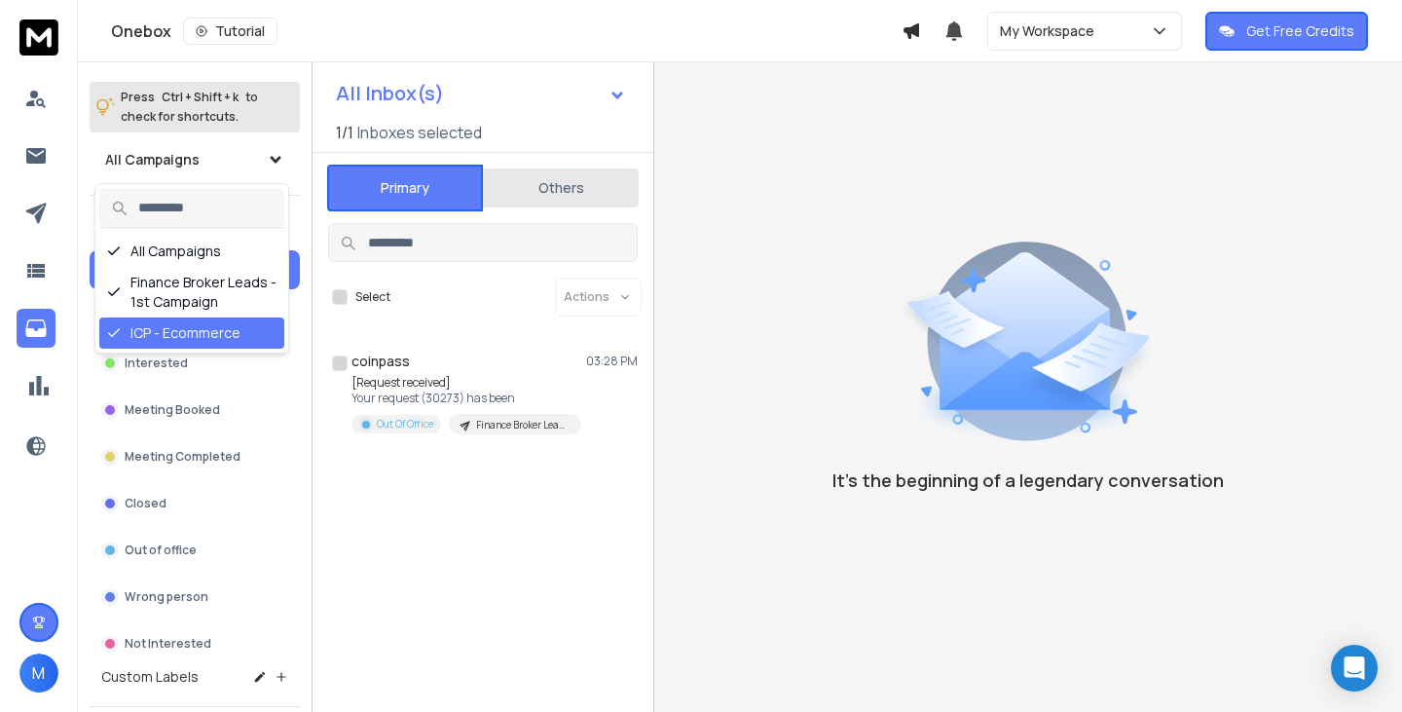
click at [118, 329] on icon at bounding box center [114, 333] width 16 height 16
click at [547, 592] on div "All Inbox(s) 1 / 1 Inboxes selected Primary Others Select Actions coinpass 03:2…" at bounding box center [482, 418] width 341 height 712
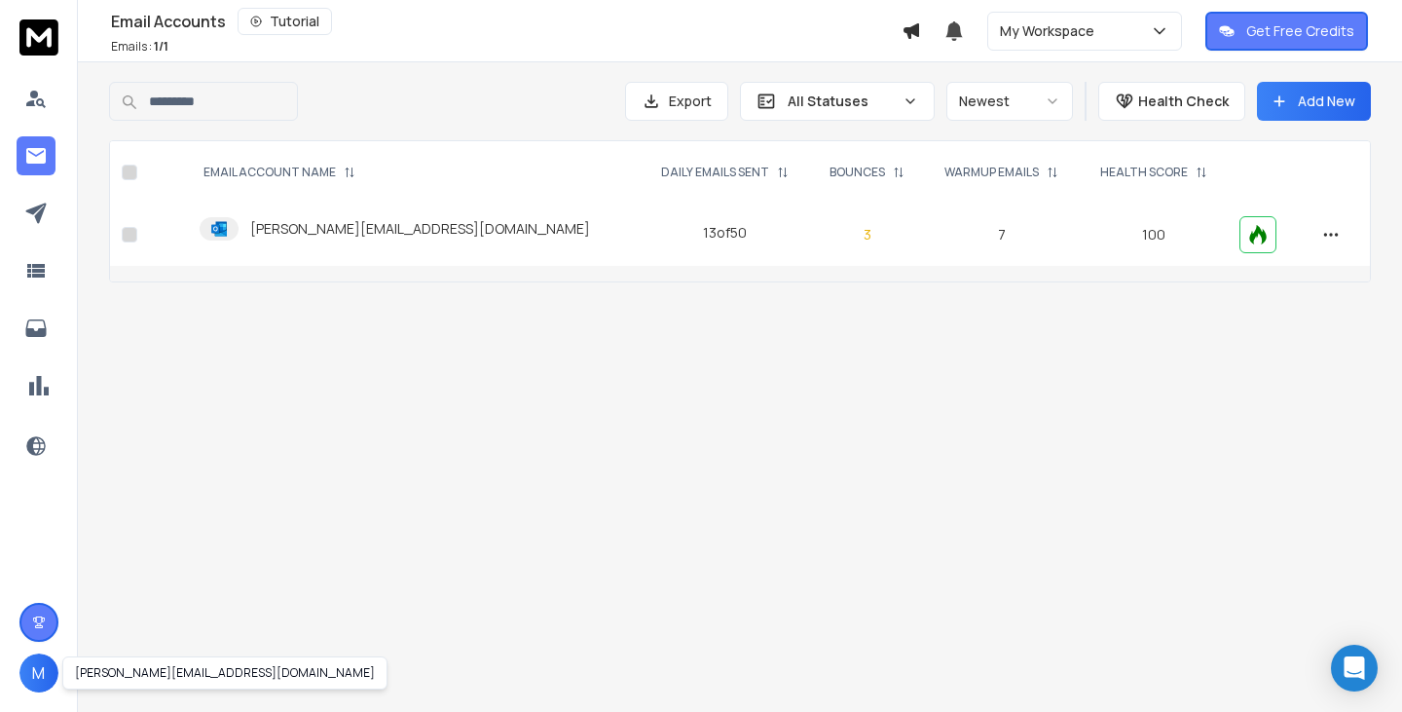
click at [41, 669] on span "M" at bounding box center [38, 672] width 39 height 39
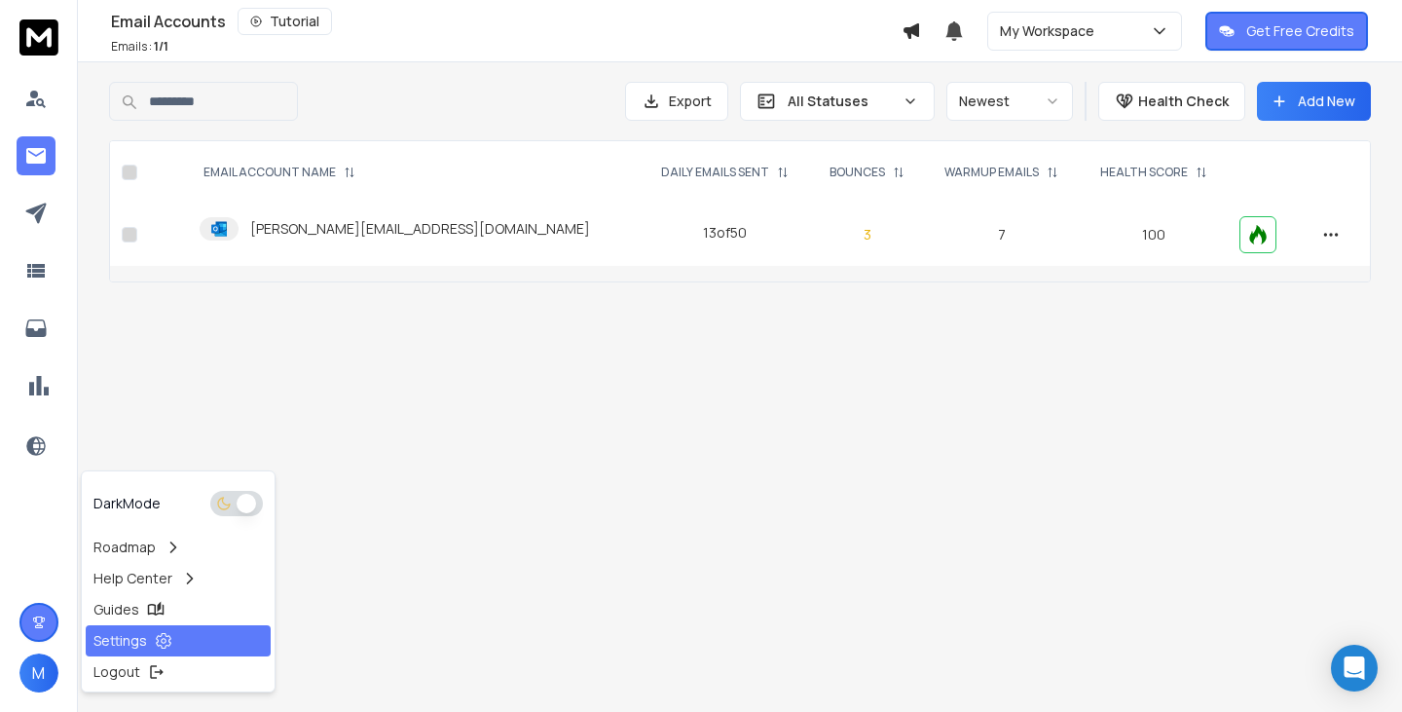
click at [135, 649] on p "Settings" at bounding box center [120, 640] width 54 height 19
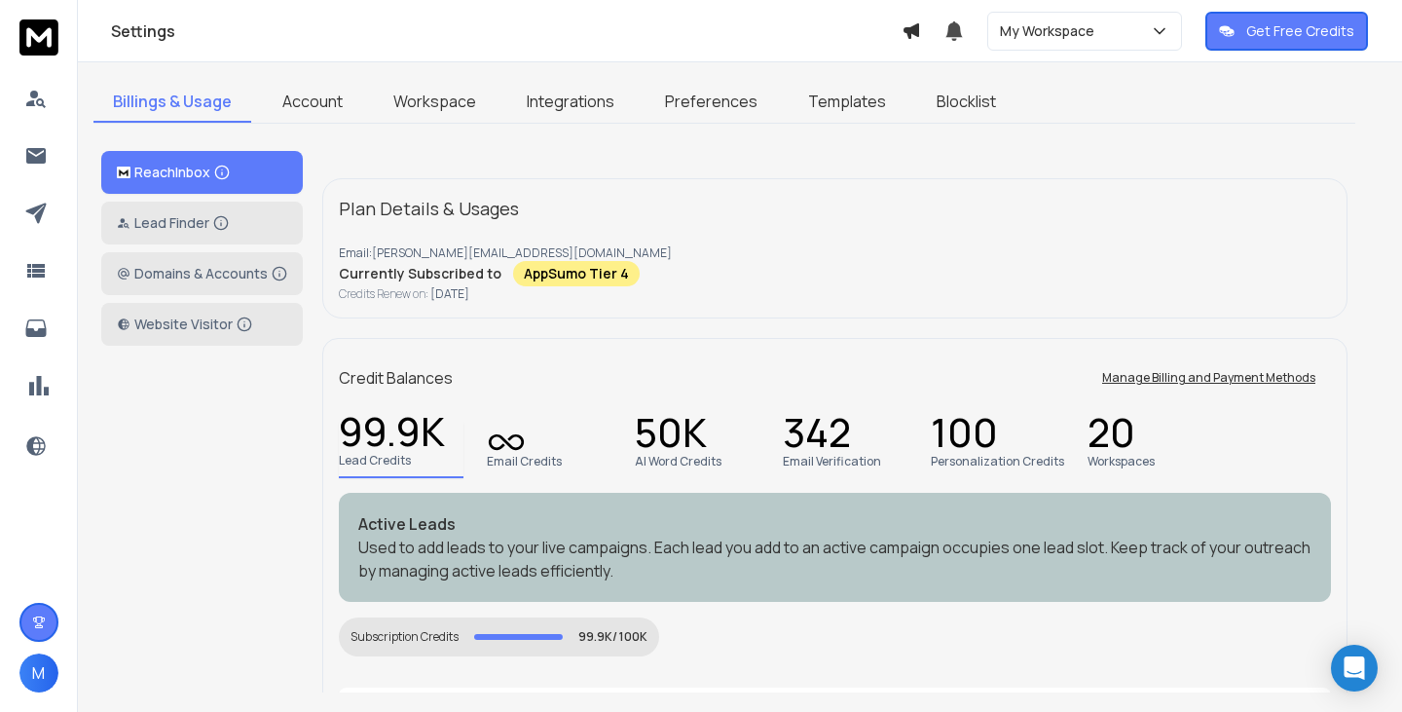
click at [229, 275] on button "Domains & Accounts" at bounding box center [202, 273] width 202 height 43
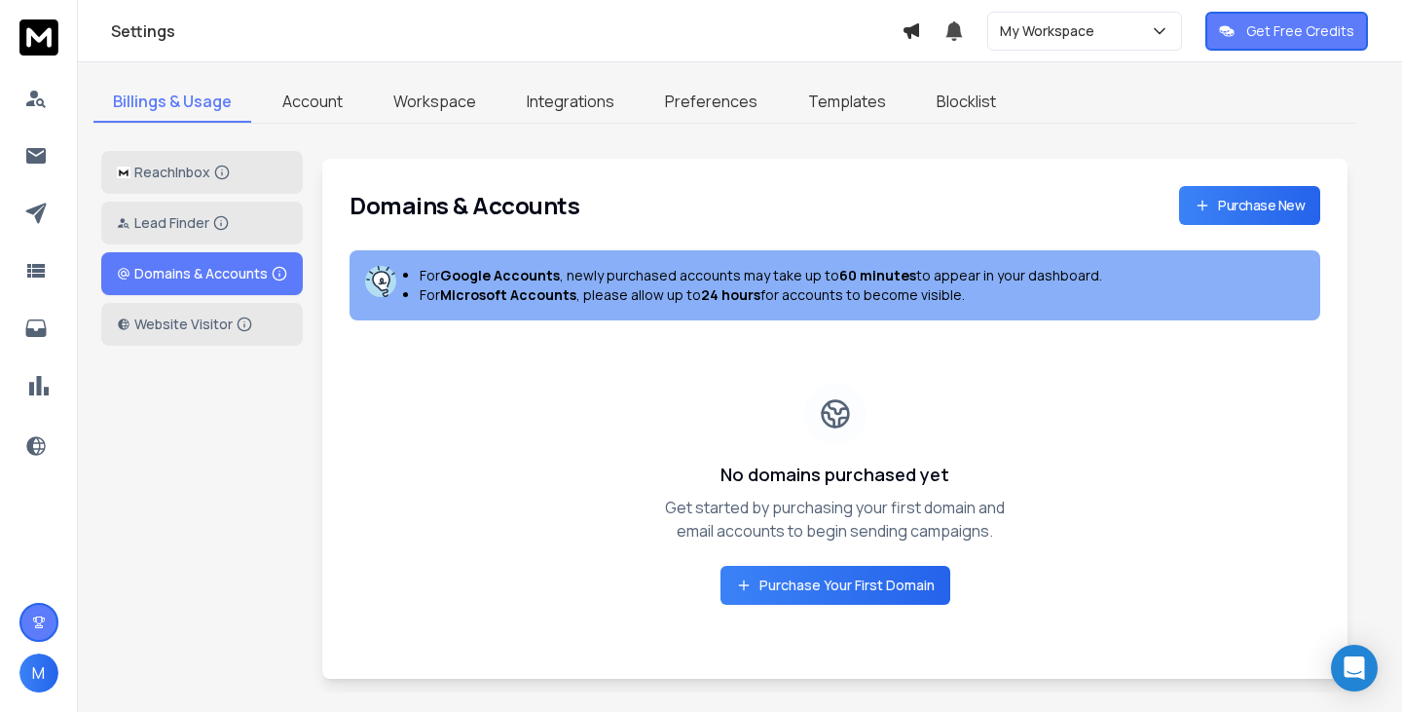
click at [317, 94] on link "Account" at bounding box center [312, 102] width 99 height 41
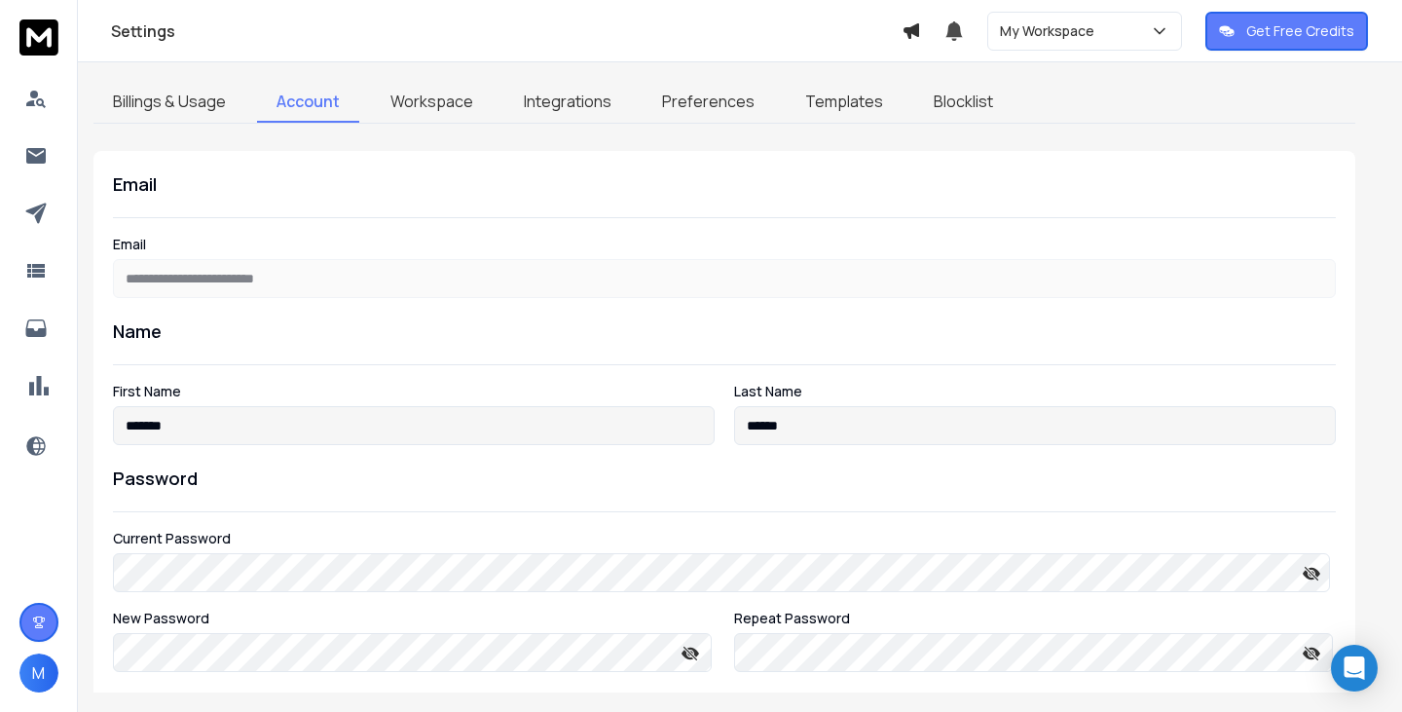
click at [400, 107] on link "Workspace" at bounding box center [432, 102] width 122 height 41
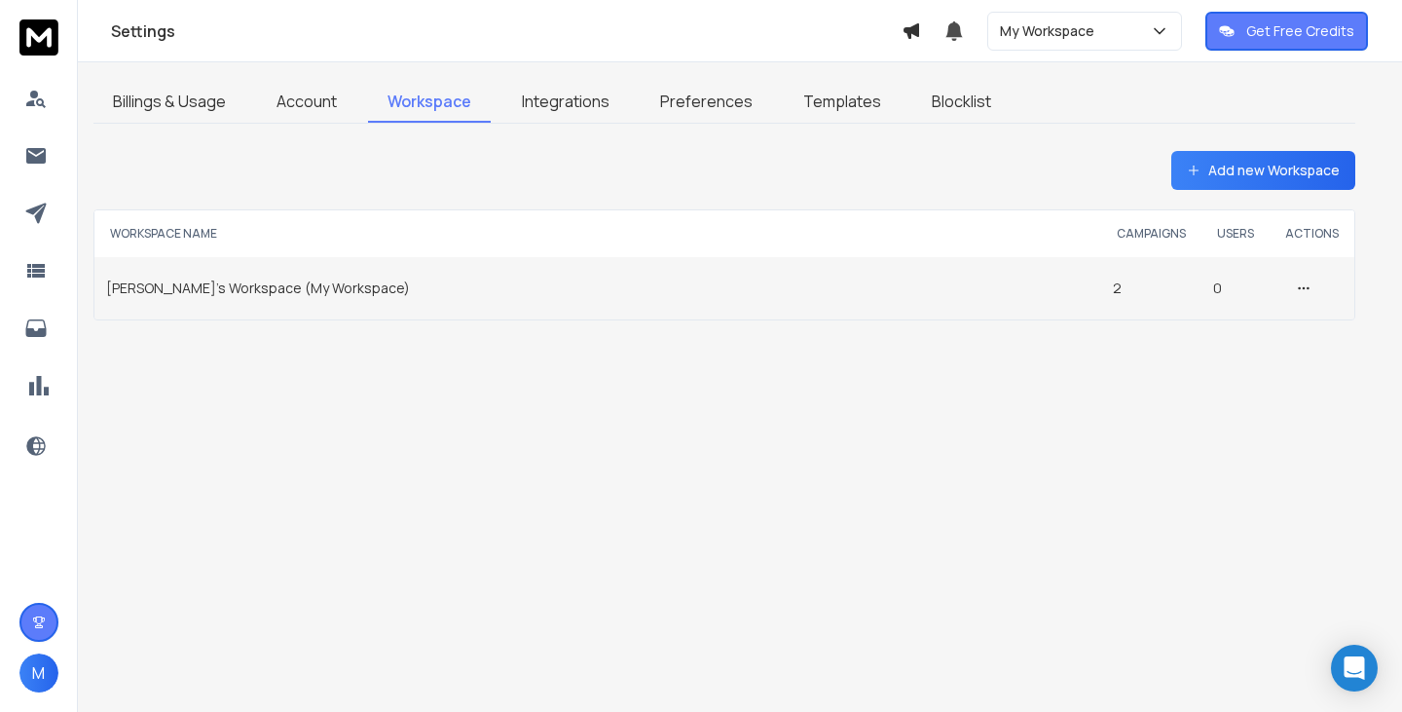
click at [609, 101] on link "Integrations" at bounding box center [565, 102] width 127 height 41
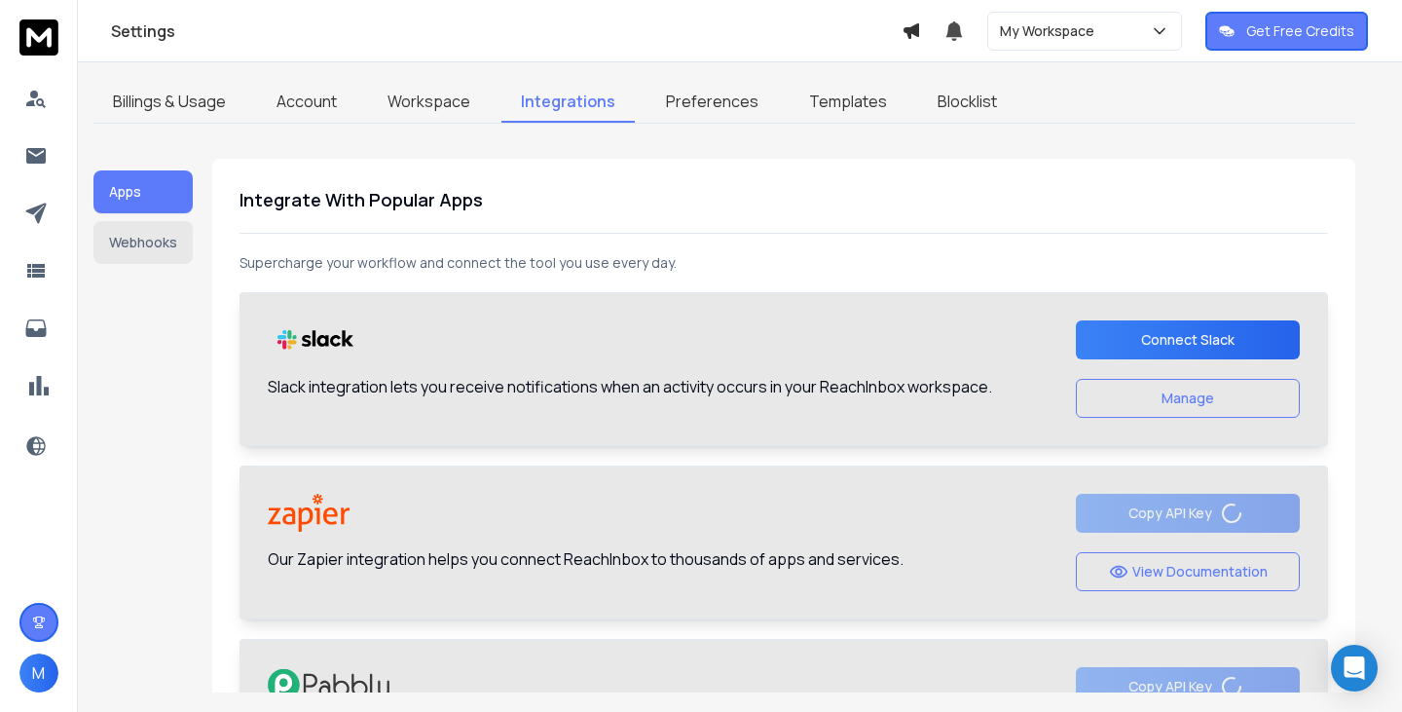
click at [723, 93] on link "Preferences" at bounding box center [711, 102] width 131 height 41
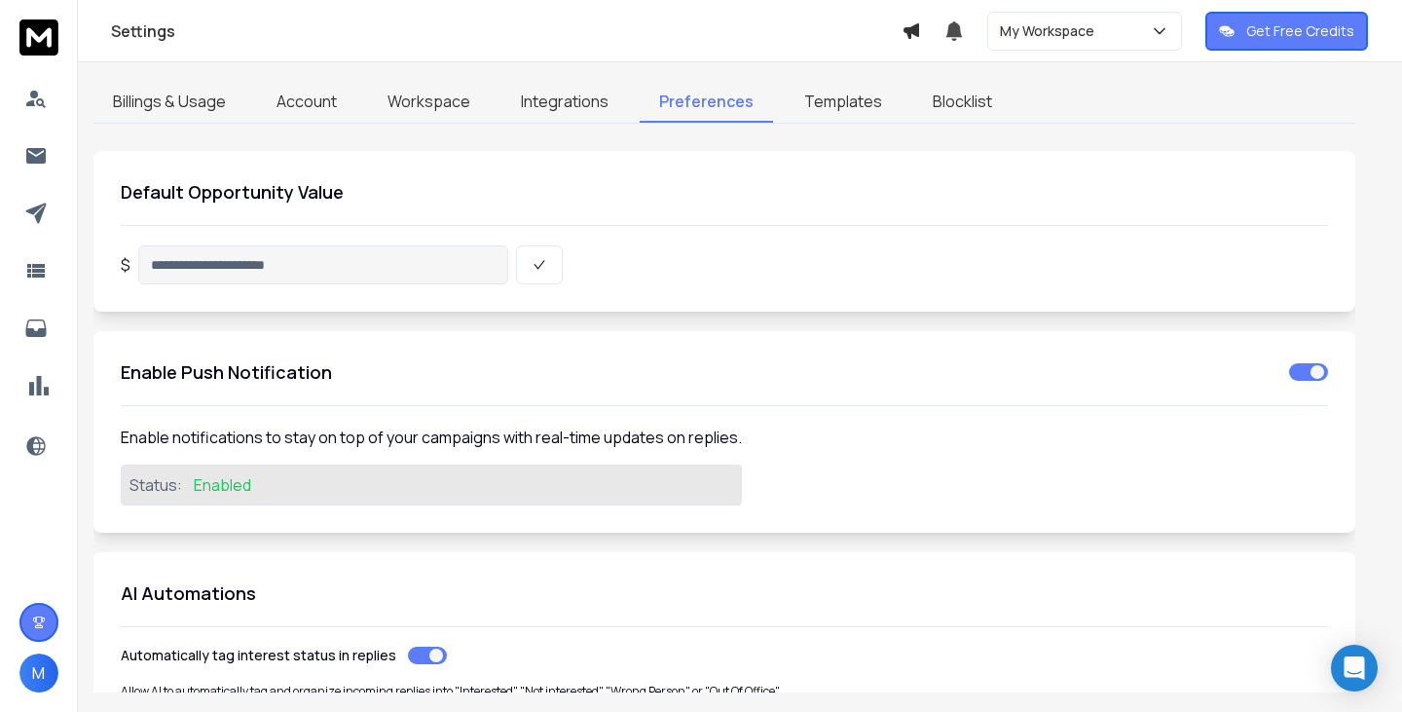
click at [849, 90] on link "Templates" at bounding box center [843, 102] width 117 height 41
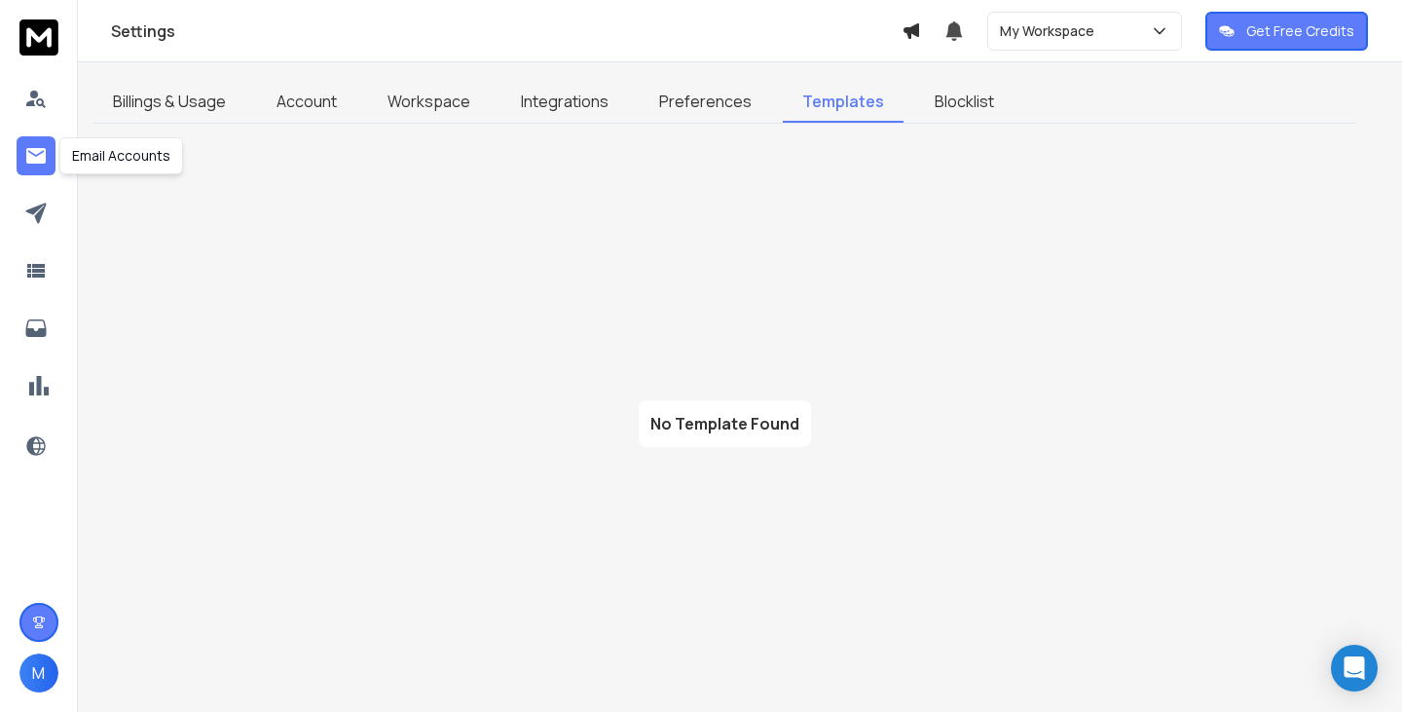
click at [35, 139] on link at bounding box center [36, 155] width 39 height 39
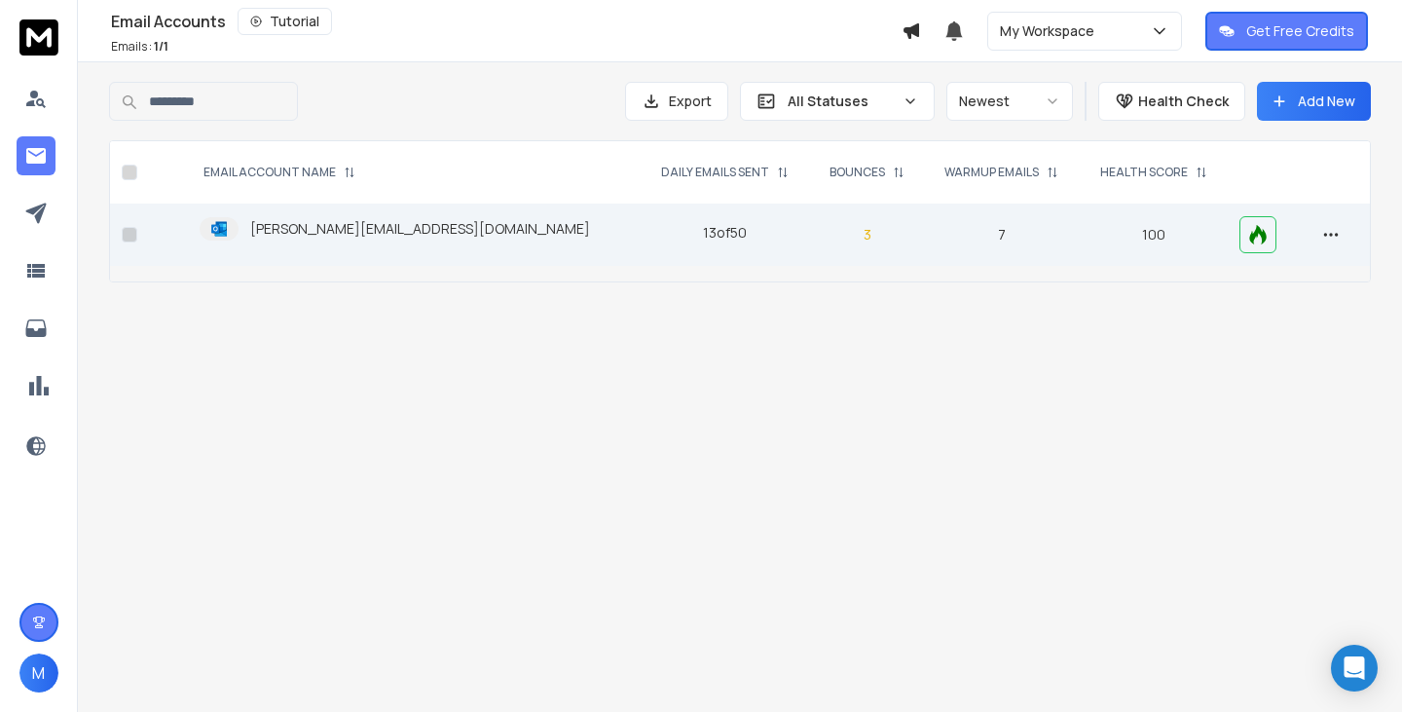
click at [1329, 230] on icon at bounding box center [1331, 235] width 18 height 18
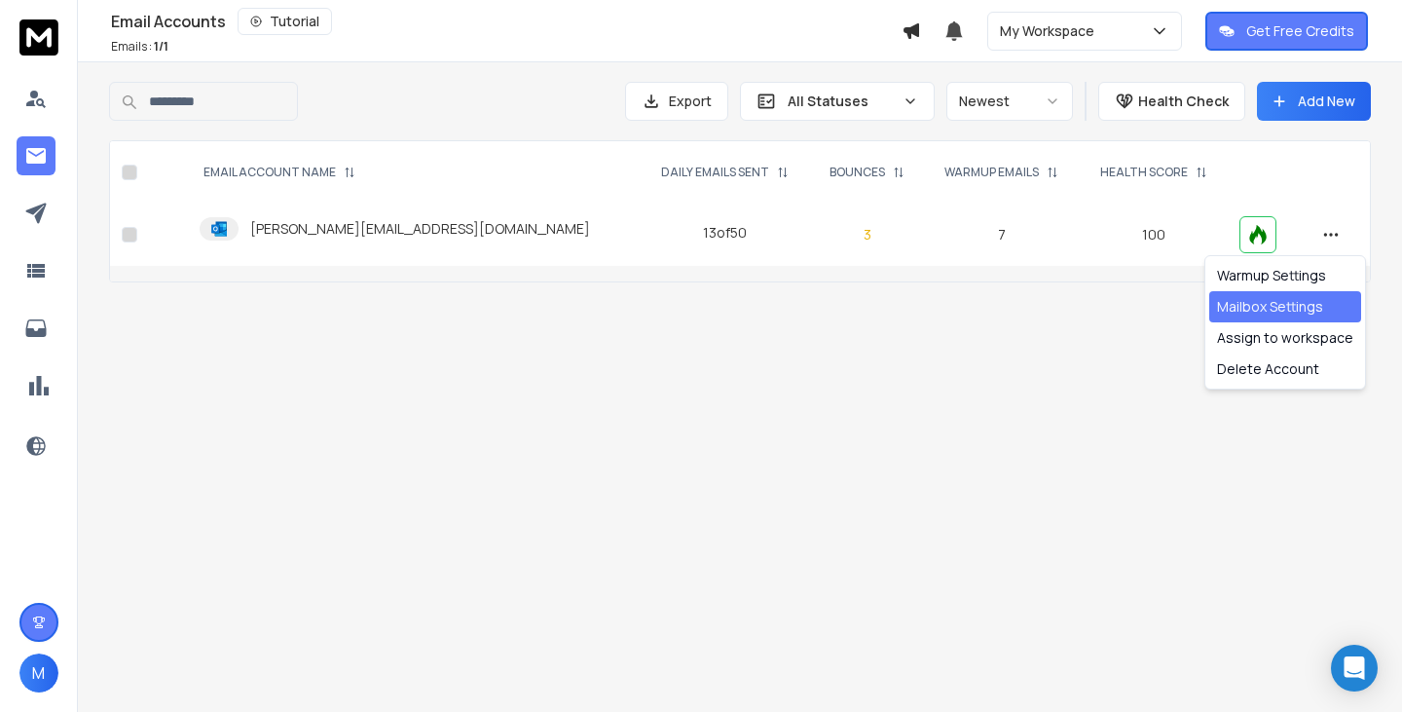
click at [1289, 309] on div "Mailbox Settings" at bounding box center [1285, 306] width 152 height 31
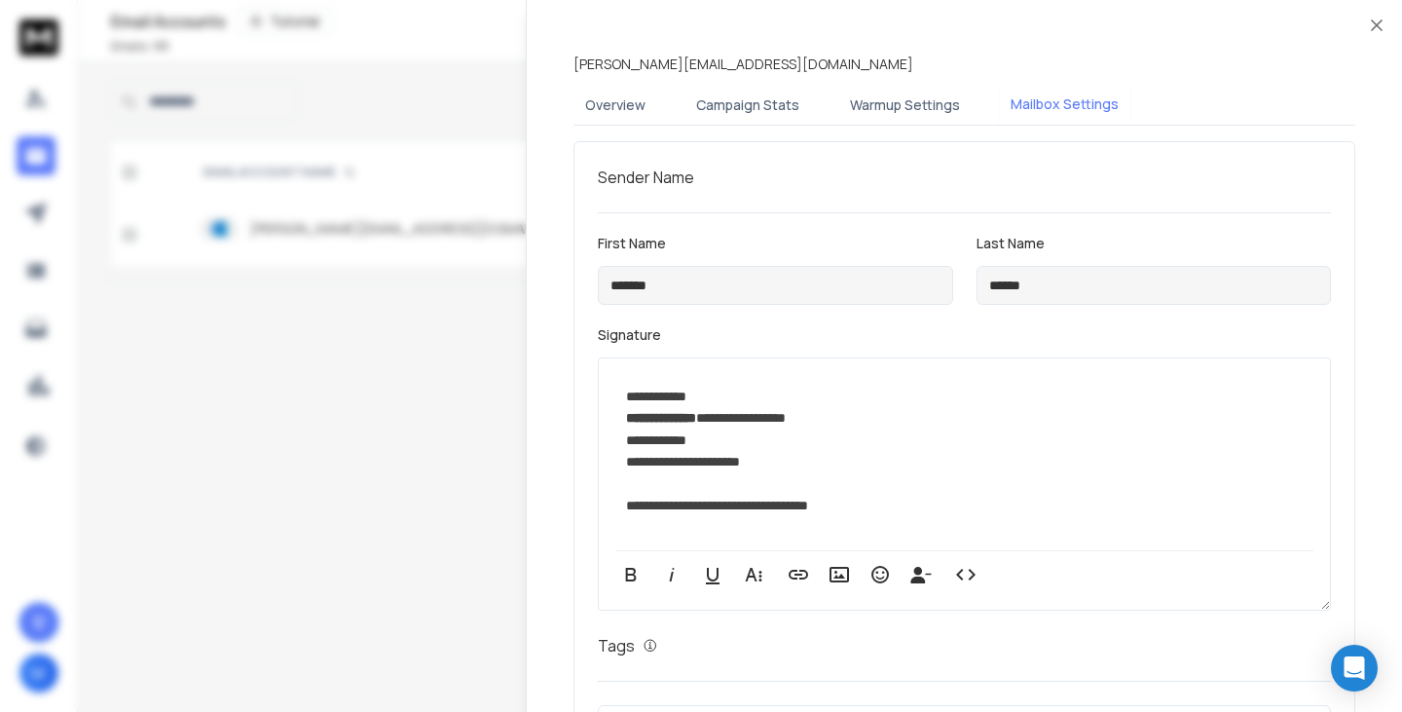
click at [741, 506] on div "**********" at bounding box center [961, 505] width 671 height 21
click at [738, 501] on div "**********" at bounding box center [961, 505] width 671 height 21
click at [874, 416] on div "**********" at bounding box center [961, 417] width 671 height 21
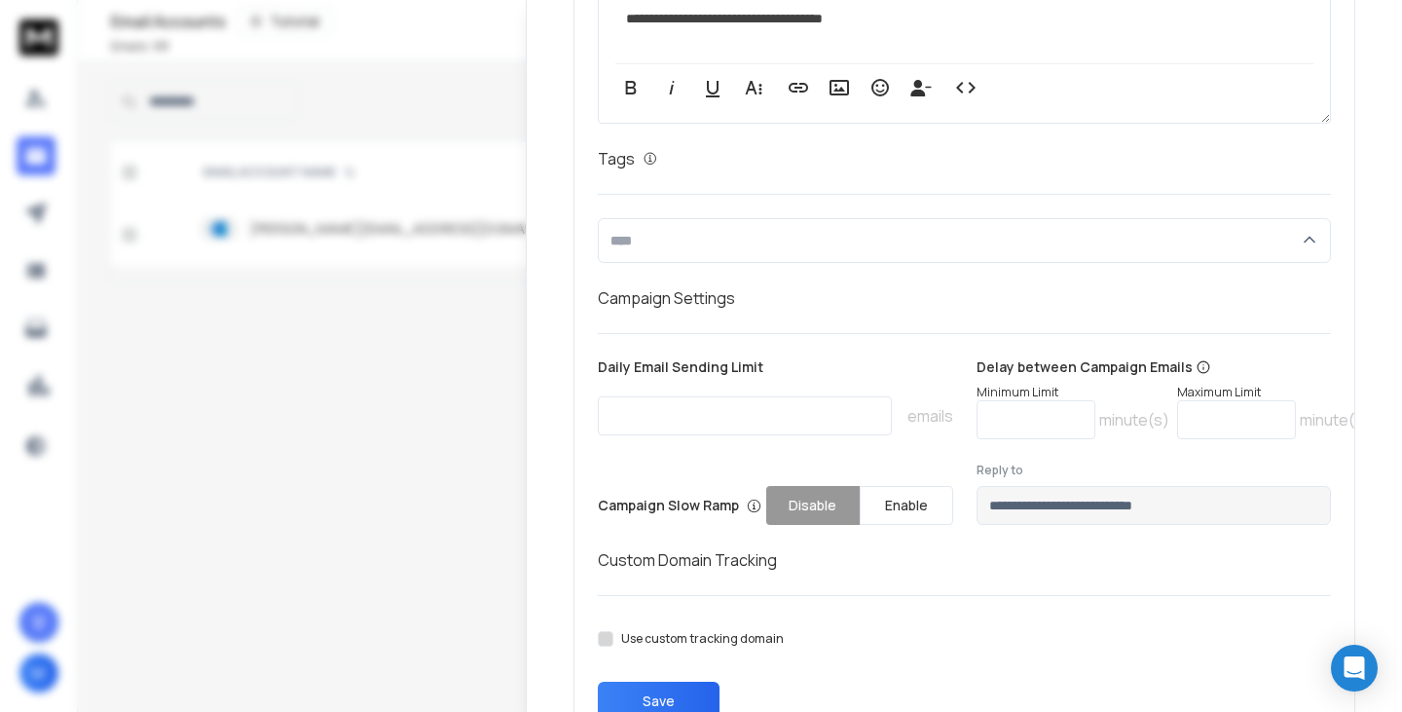
scroll to position [589, 0]
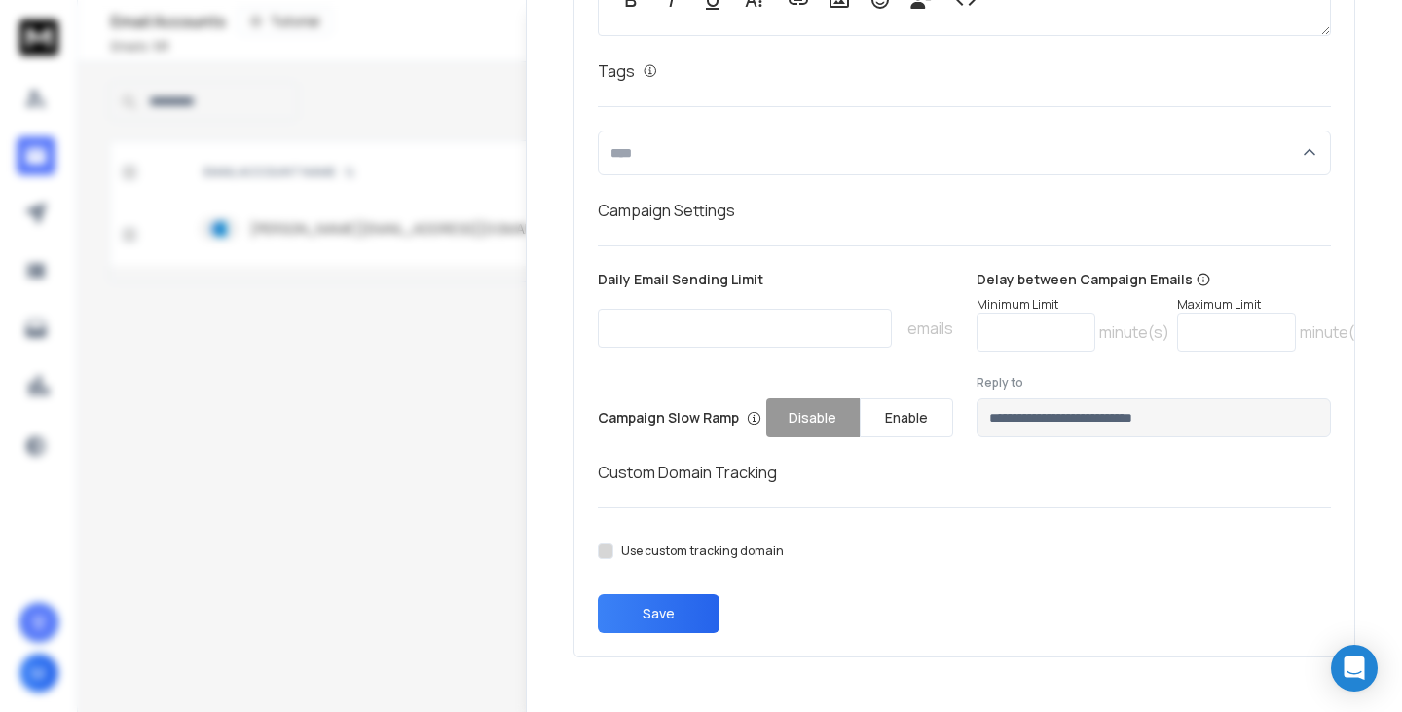
click at [656, 594] on button "Save" at bounding box center [659, 613] width 122 height 39
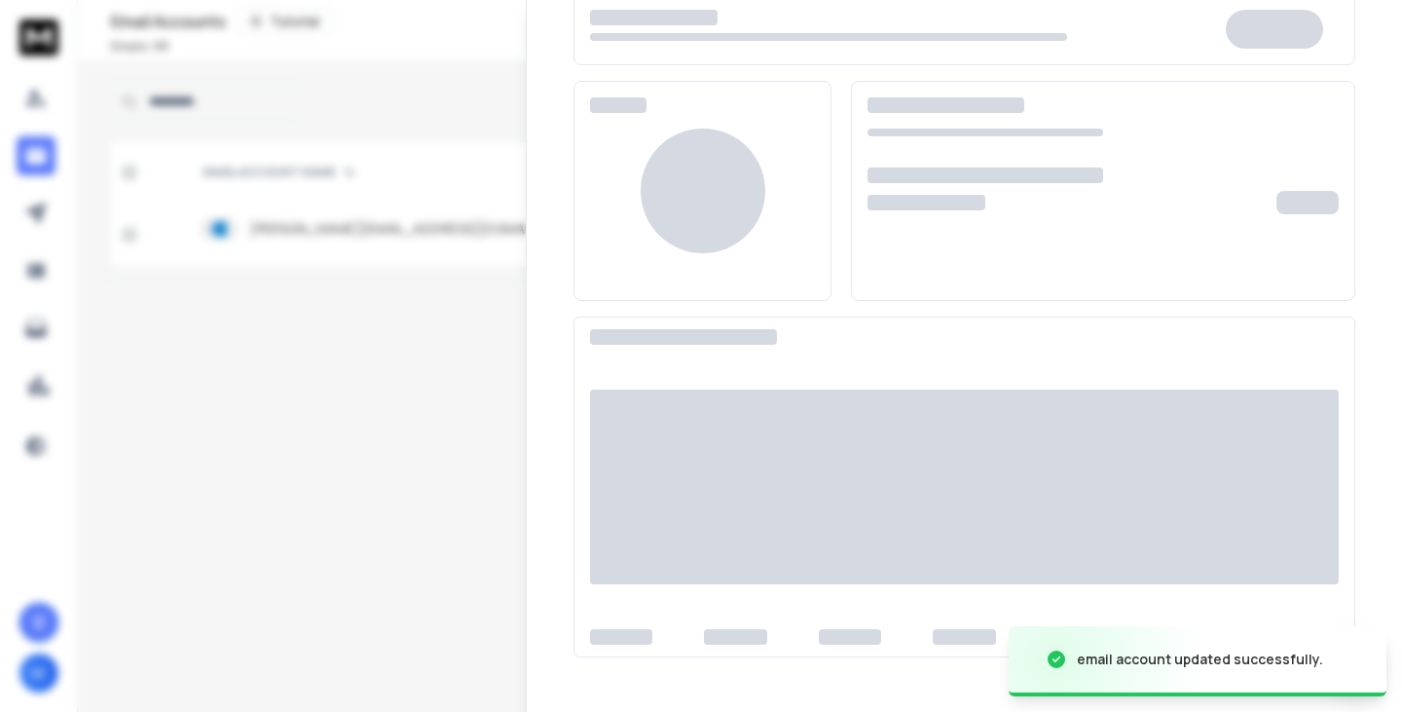
scroll to position [572, 0]
